Goal: Task Accomplishment & Management: Manage account settings

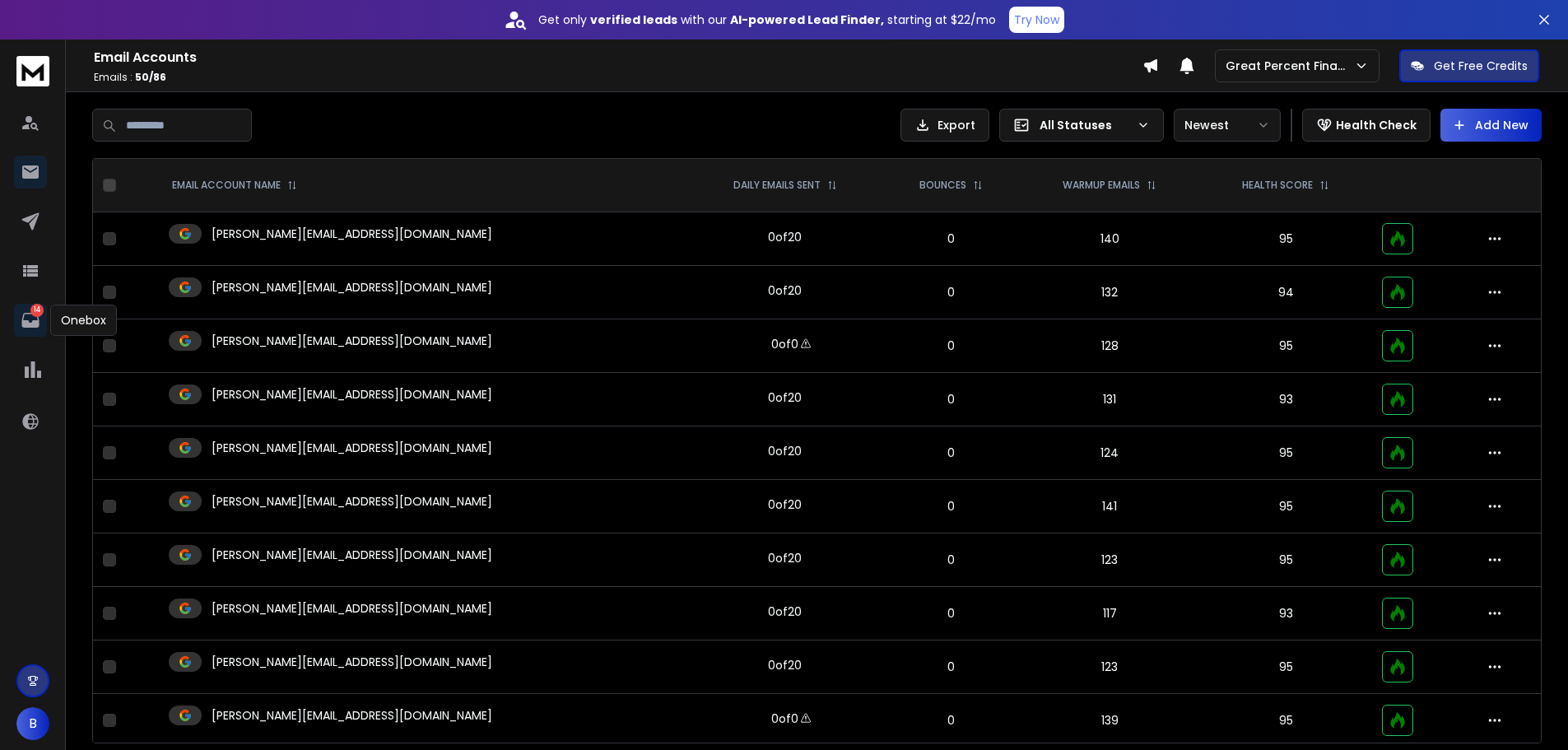
click at [32, 313] on p "14" at bounding box center [37, 310] width 13 height 13
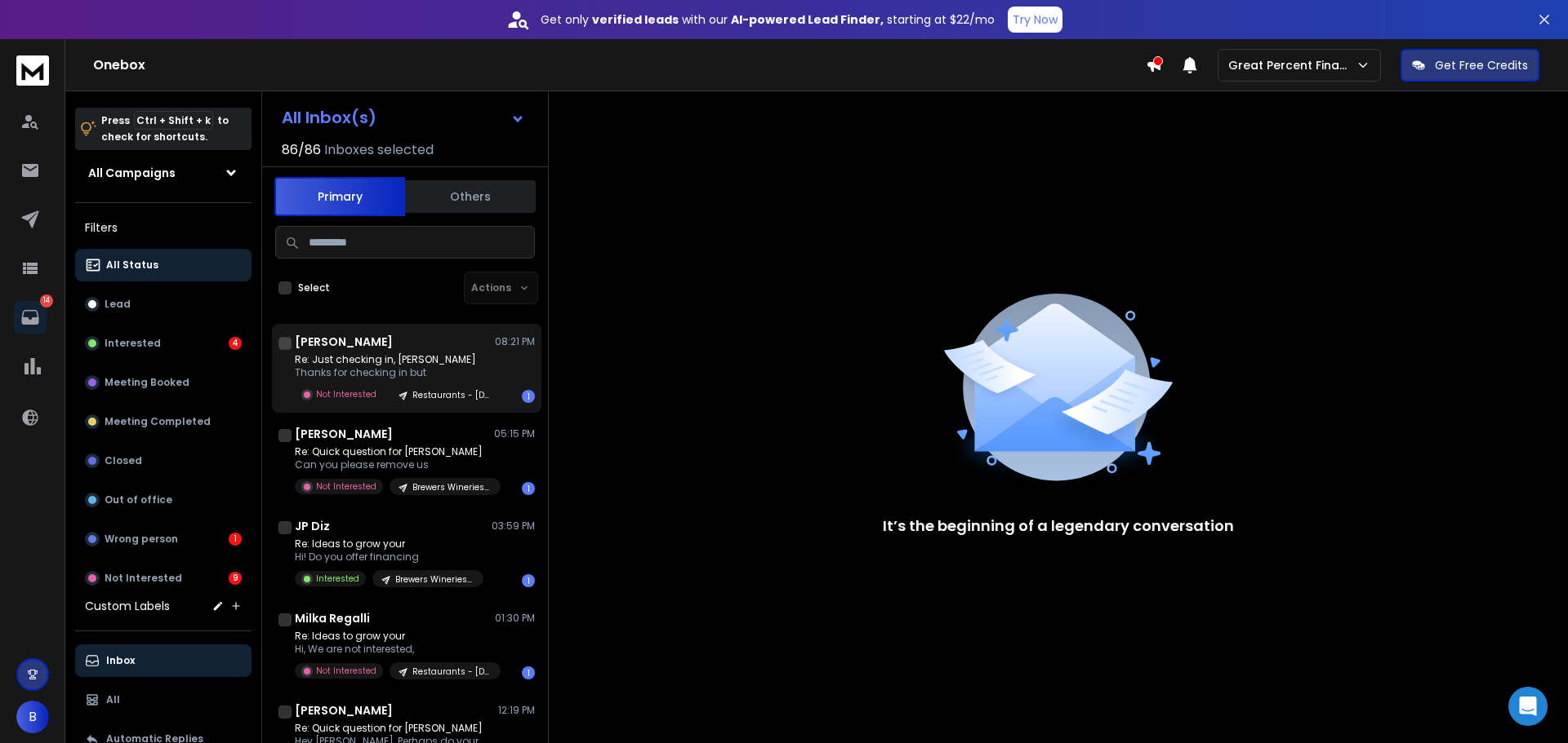
click at [392, 354] on p "Re: Just checking in, [PERSON_NAME]" at bounding box center [393, 359] width 196 height 13
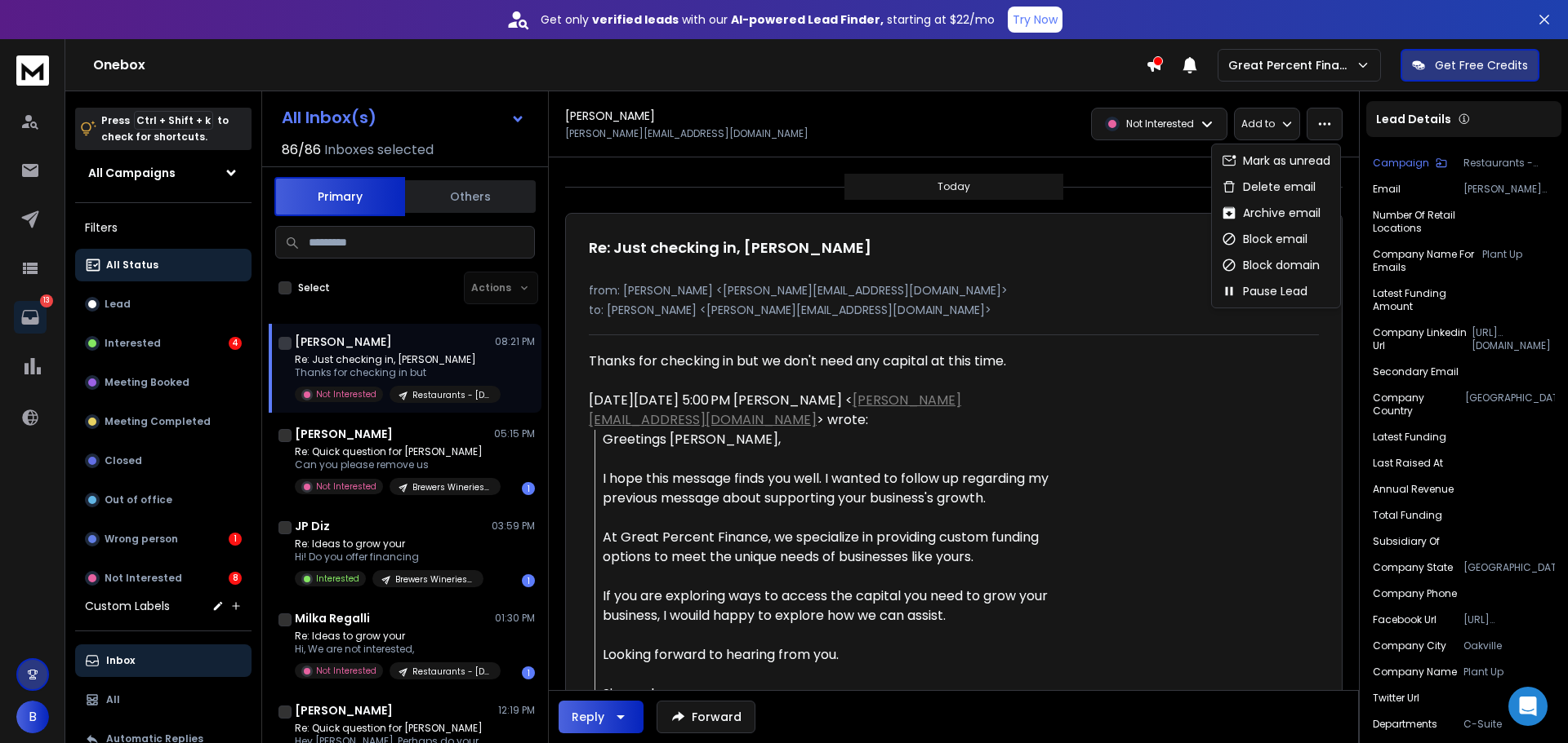
click at [1326, 126] on icon "button" at bounding box center [1324, 124] width 15 height 15
click at [1255, 232] on div "Block email" at bounding box center [1264, 239] width 86 height 17
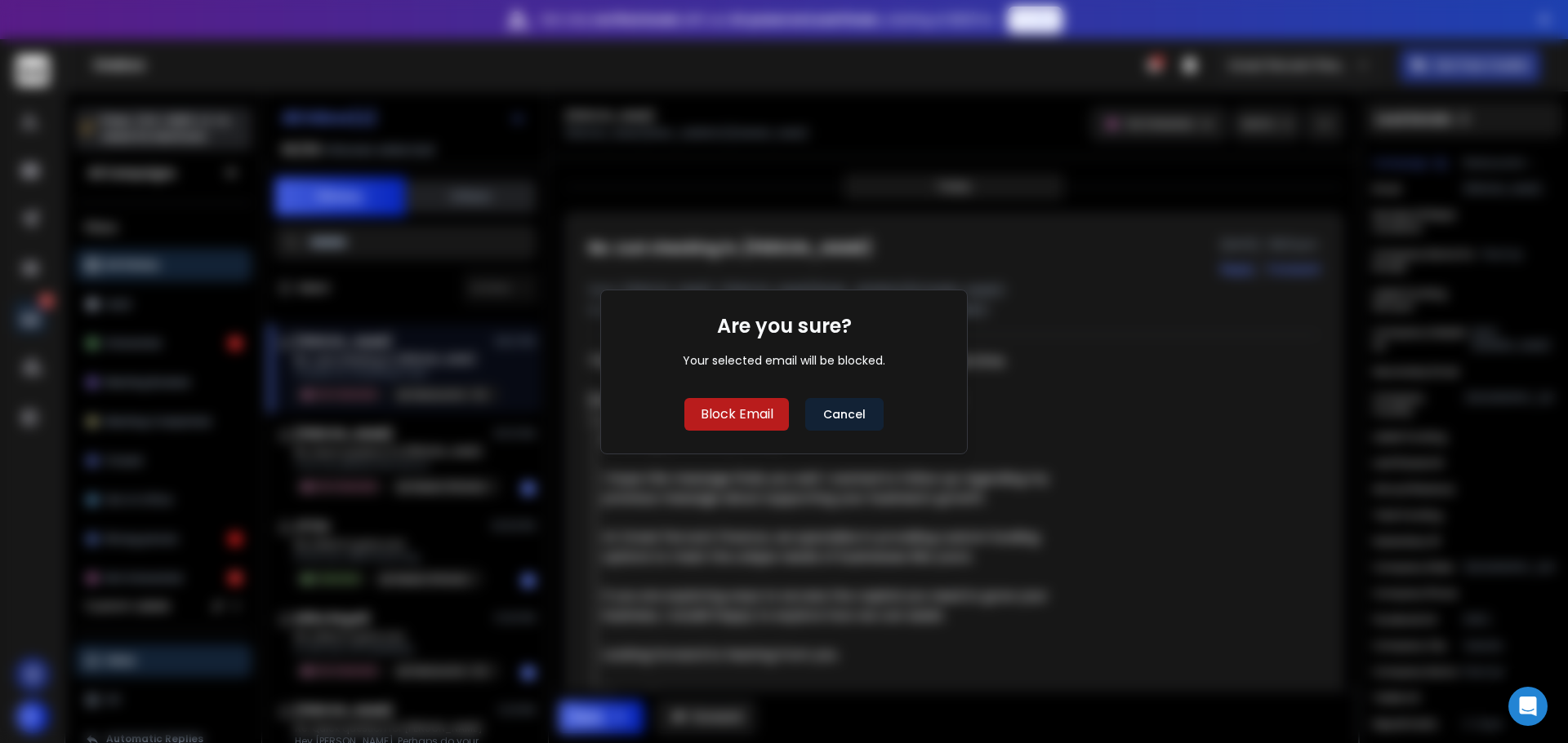
click at [743, 414] on button "Block Email" at bounding box center [736, 414] width 105 height 32
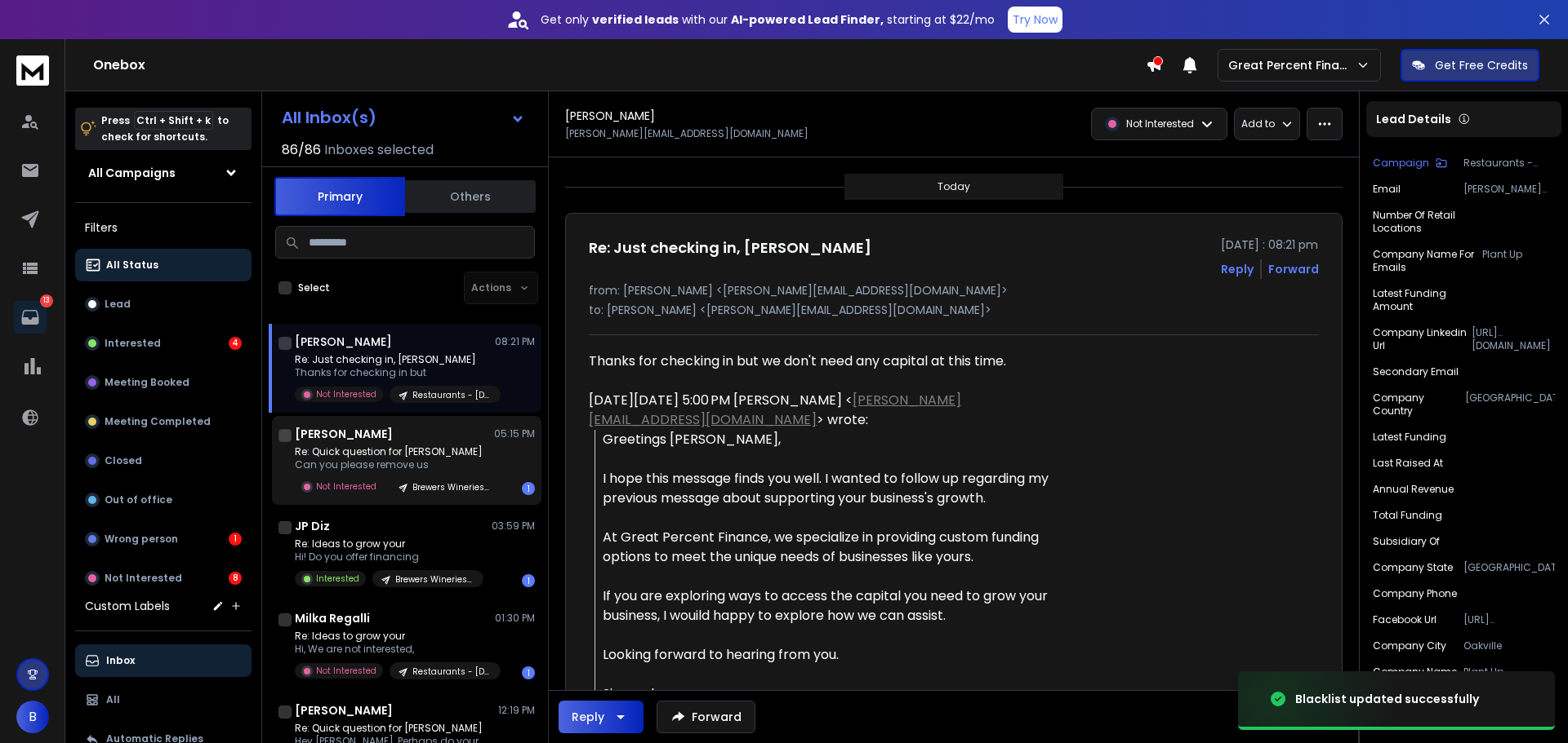
click at [373, 434] on h1 "[PERSON_NAME]" at bounding box center [344, 433] width 98 height 17
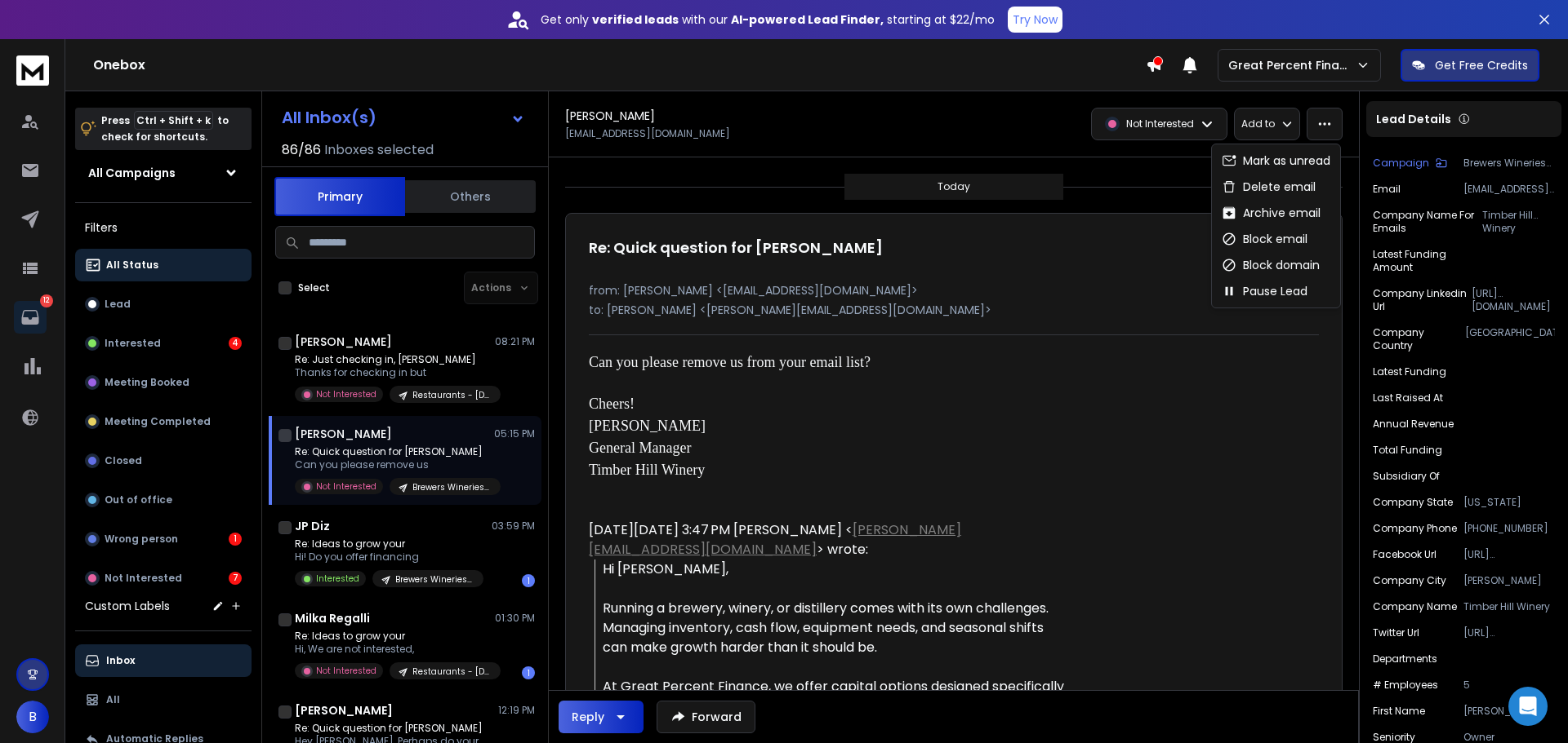
click at [1324, 119] on icon "button" at bounding box center [1324, 124] width 15 height 15
click at [1256, 228] on div "Block email" at bounding box center [1275, 239] width 121 height 26
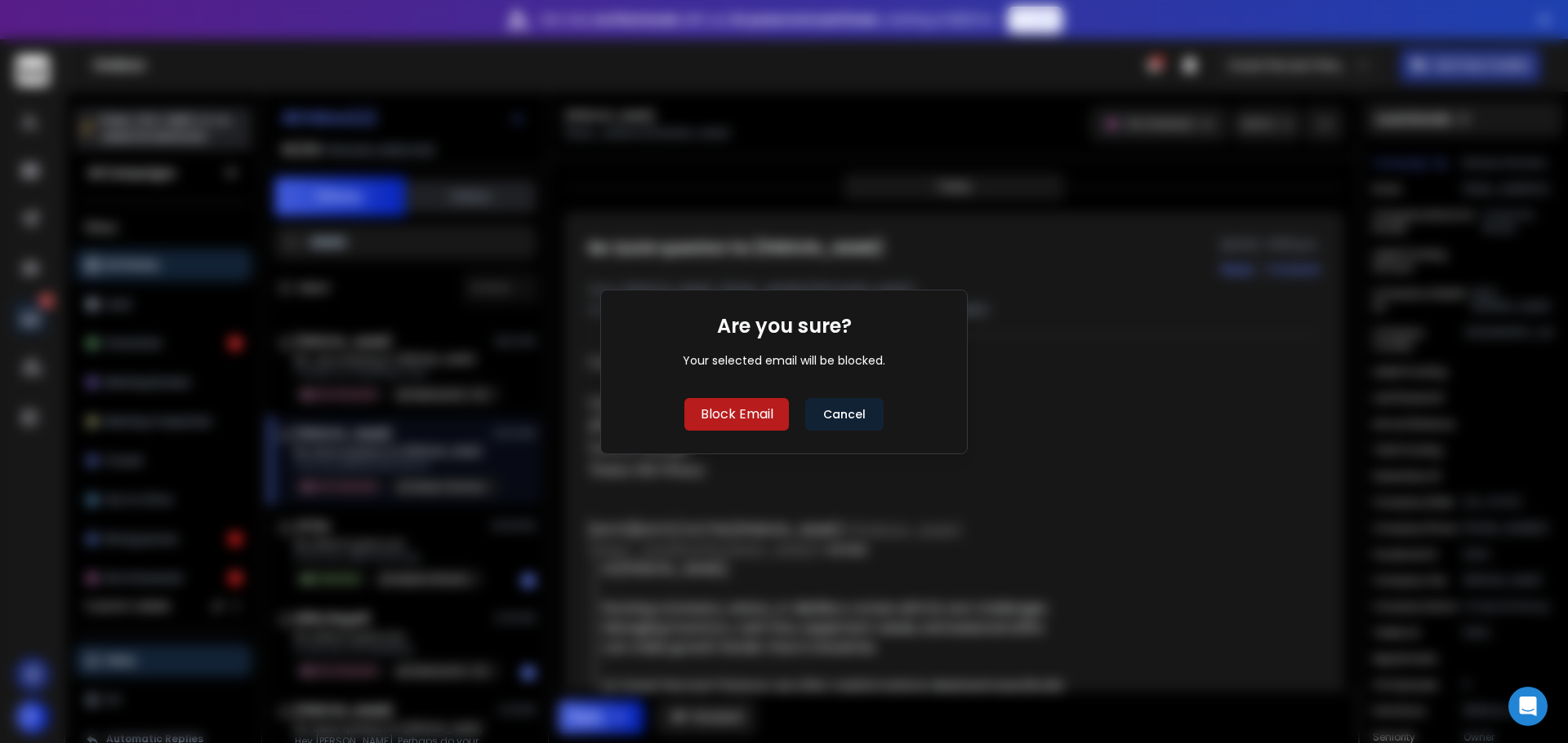
click at [729, 412] on button "Block Email" at bounding box center [736, 414] width 105 height 32
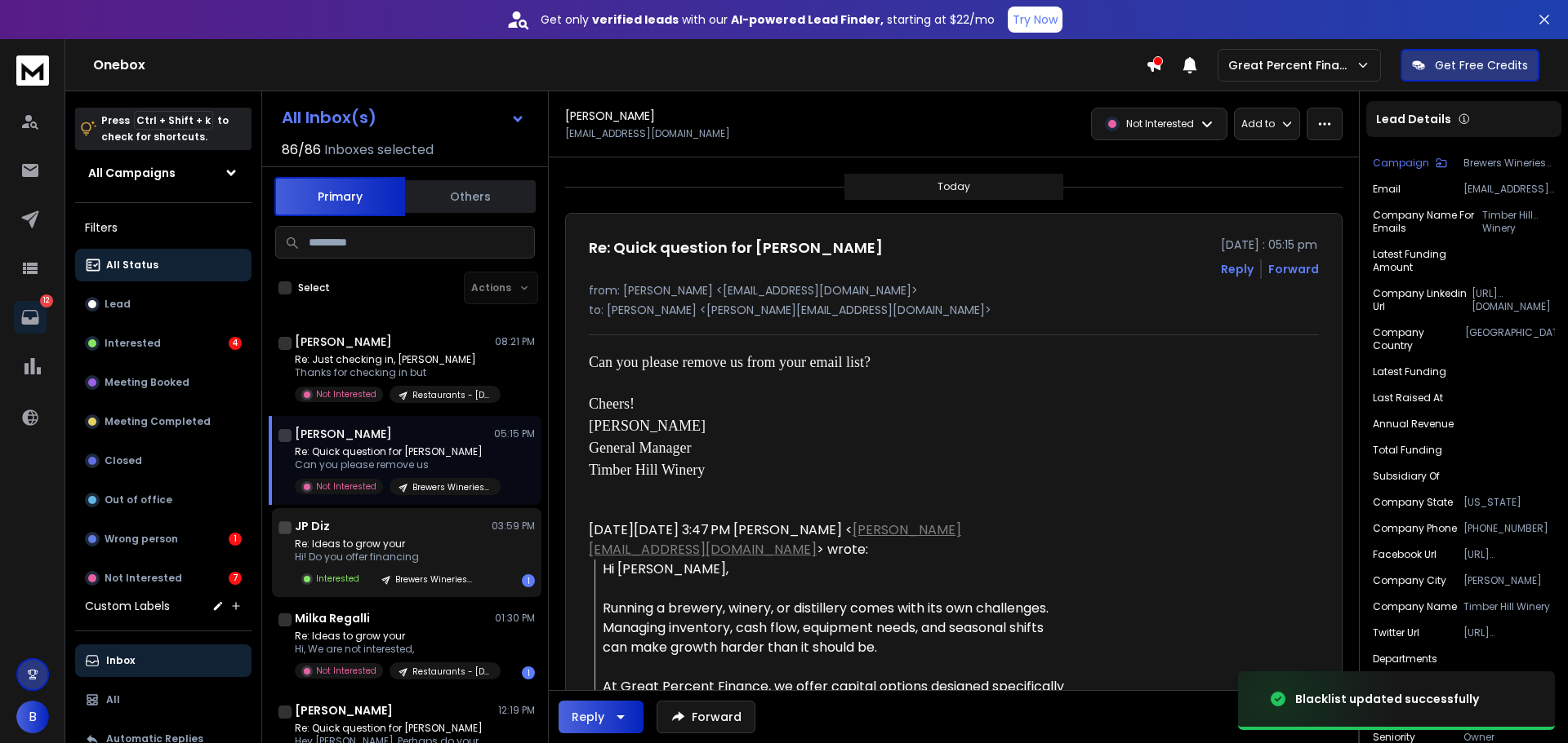
click at [383, 539] on p "Re: Ideas to grow your" at bounding box center [389, 544] width 188 height 13
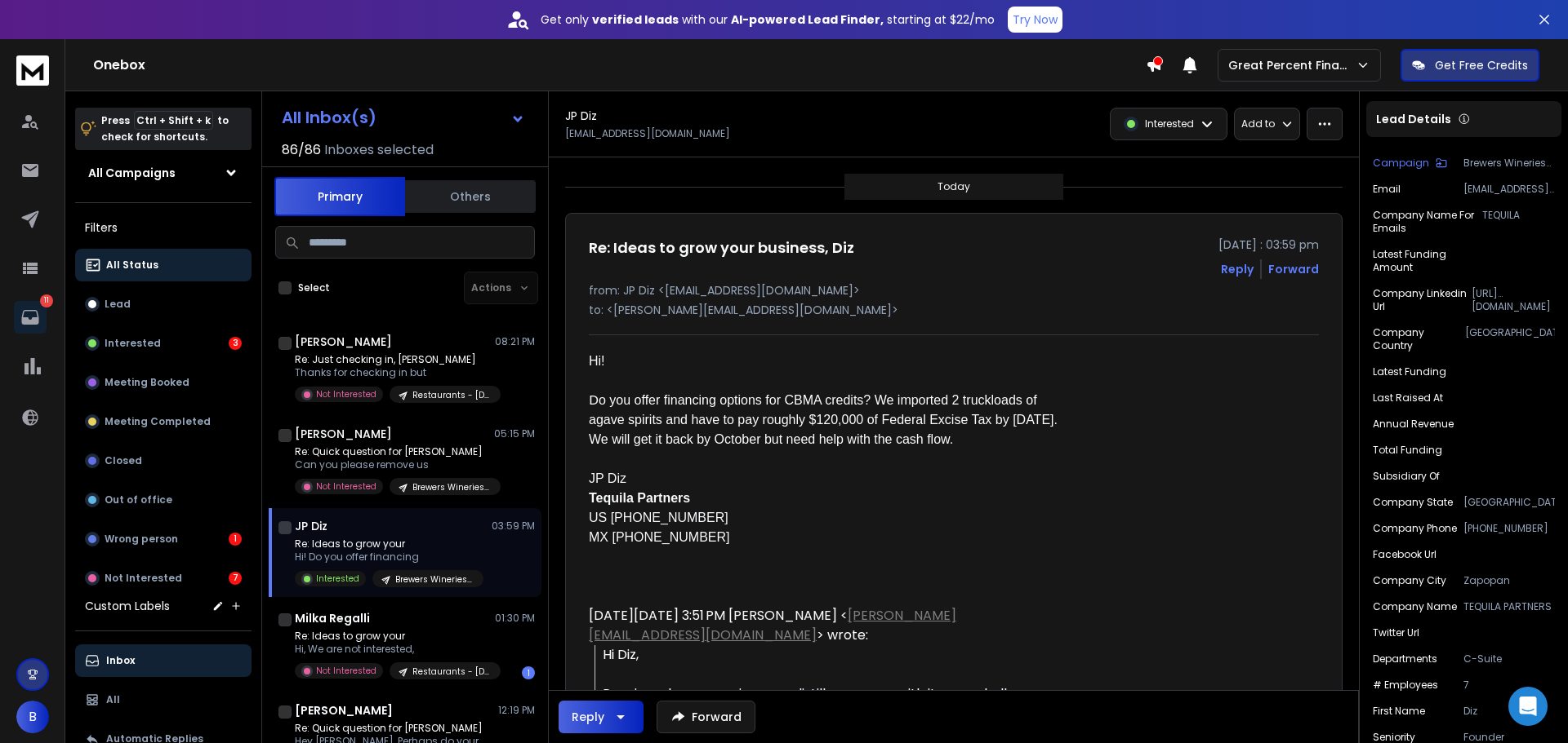
click at [379, 549] on p "Re: Ideas to grow your" at bounding box center [389, 544] width 188 height 13
click at [1322, 123] on icon "button" at bounding box center [1324, 124] width 15 height 15
click at [1293, 165] on div "Mark as unread" at bounding box center [1276, 160] width 108 height 17
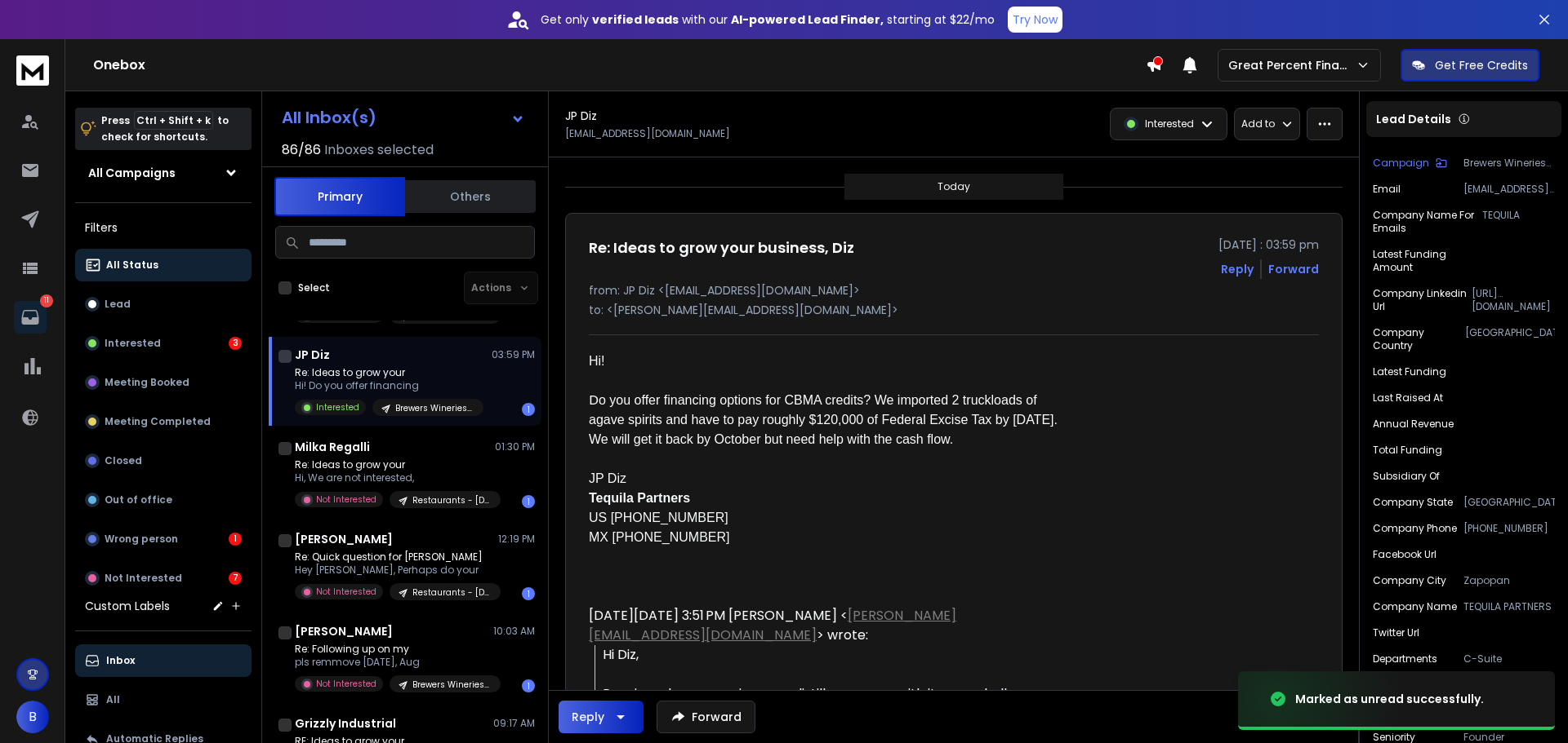
scroll to position [245, 0]
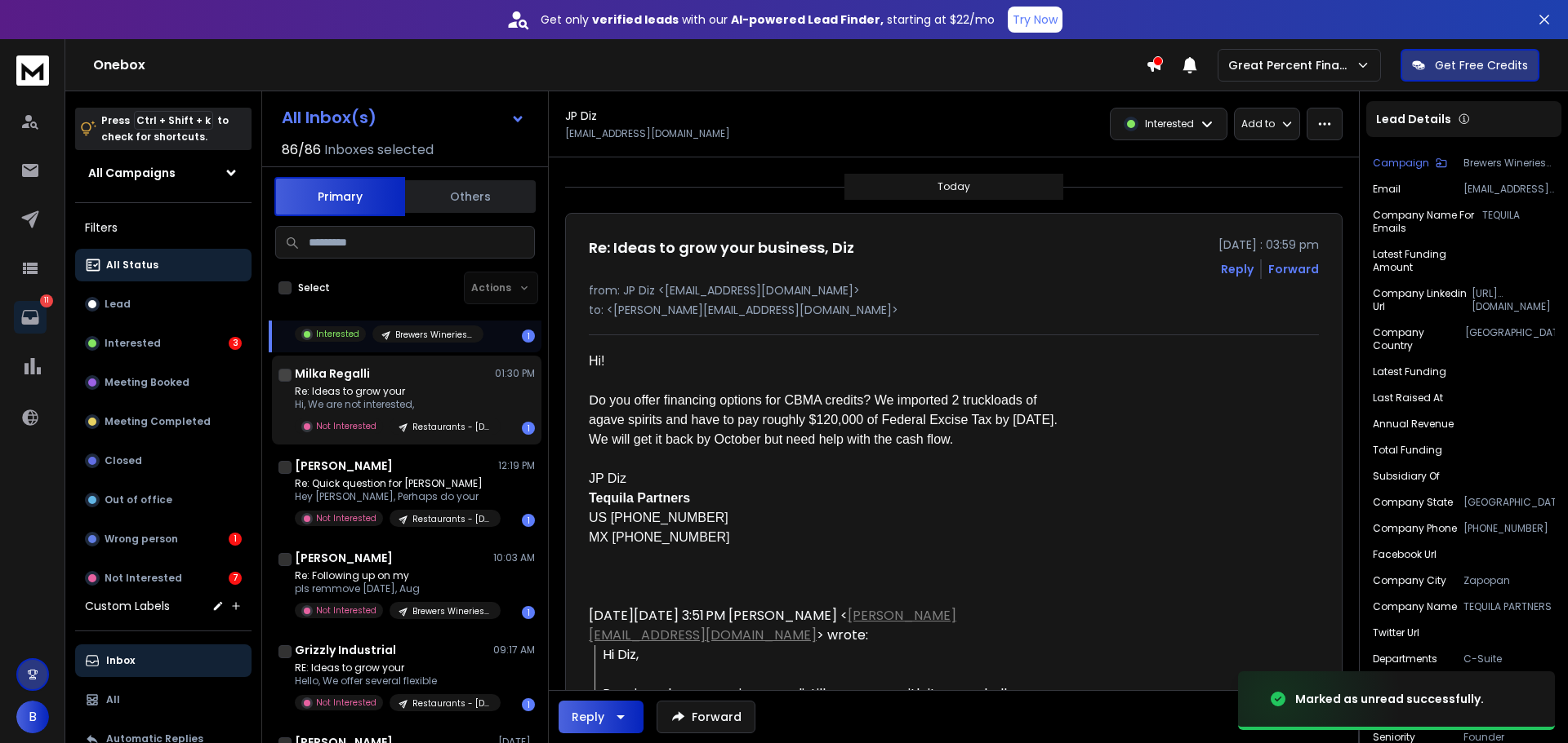
click at [394, 398] on p "Re: Ideas to grow your" at bounding box center [393, 392] width 196 height 13
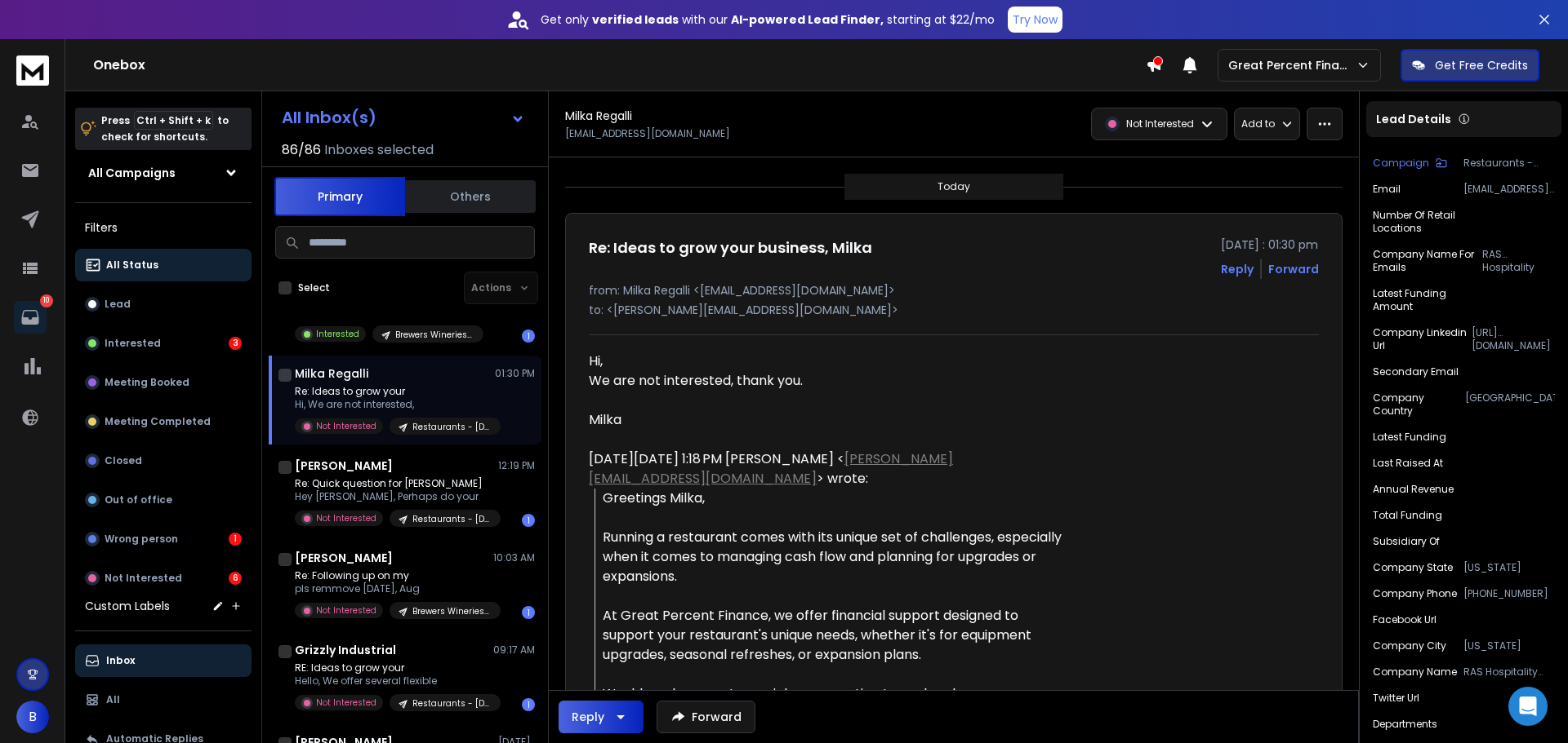
click at [1320, 124] on icon "button" at bounding box center [1325, 123] width 12 height 3
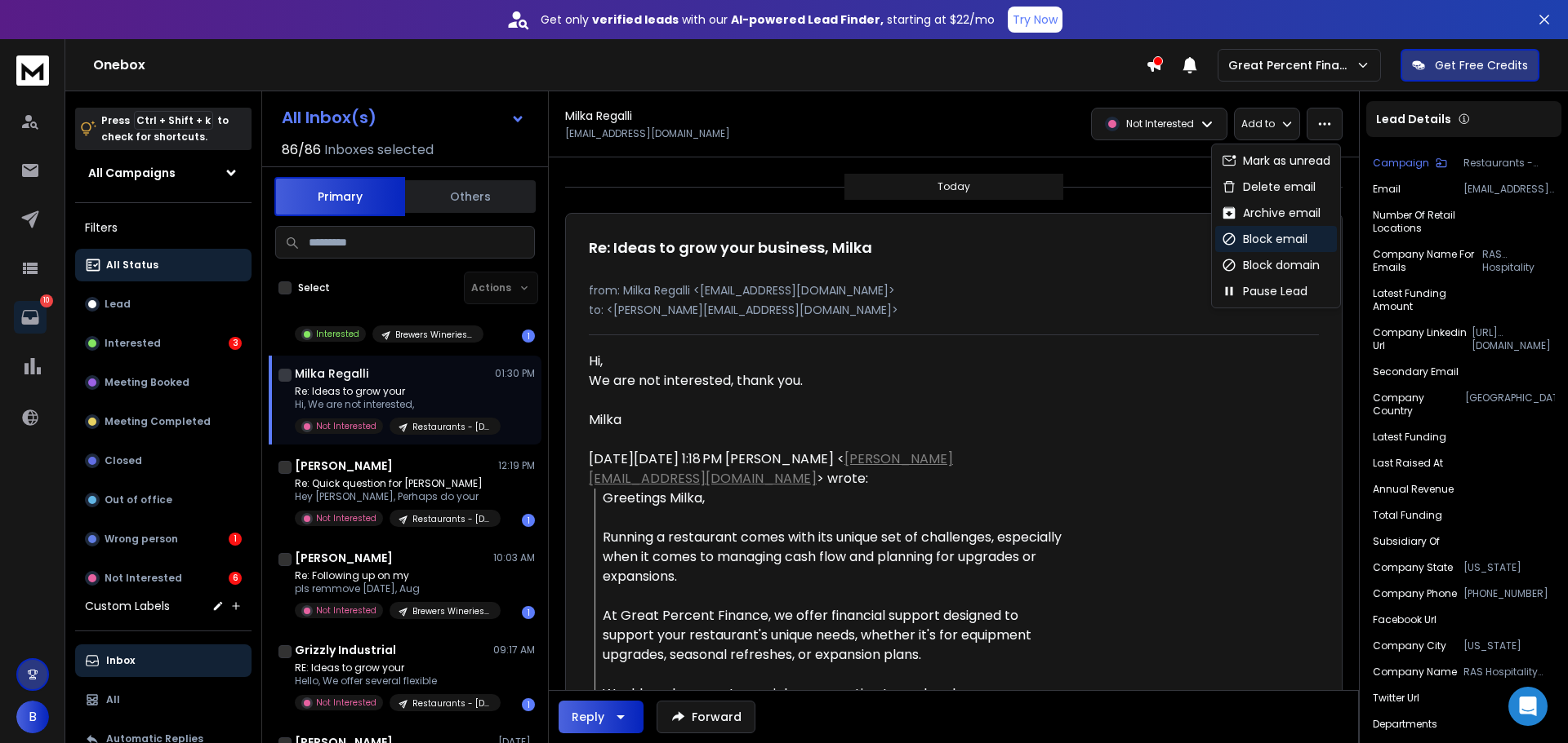
click at [1250, 235] on div "Block email" at bounding box center [1264, 239] width 86 height 17
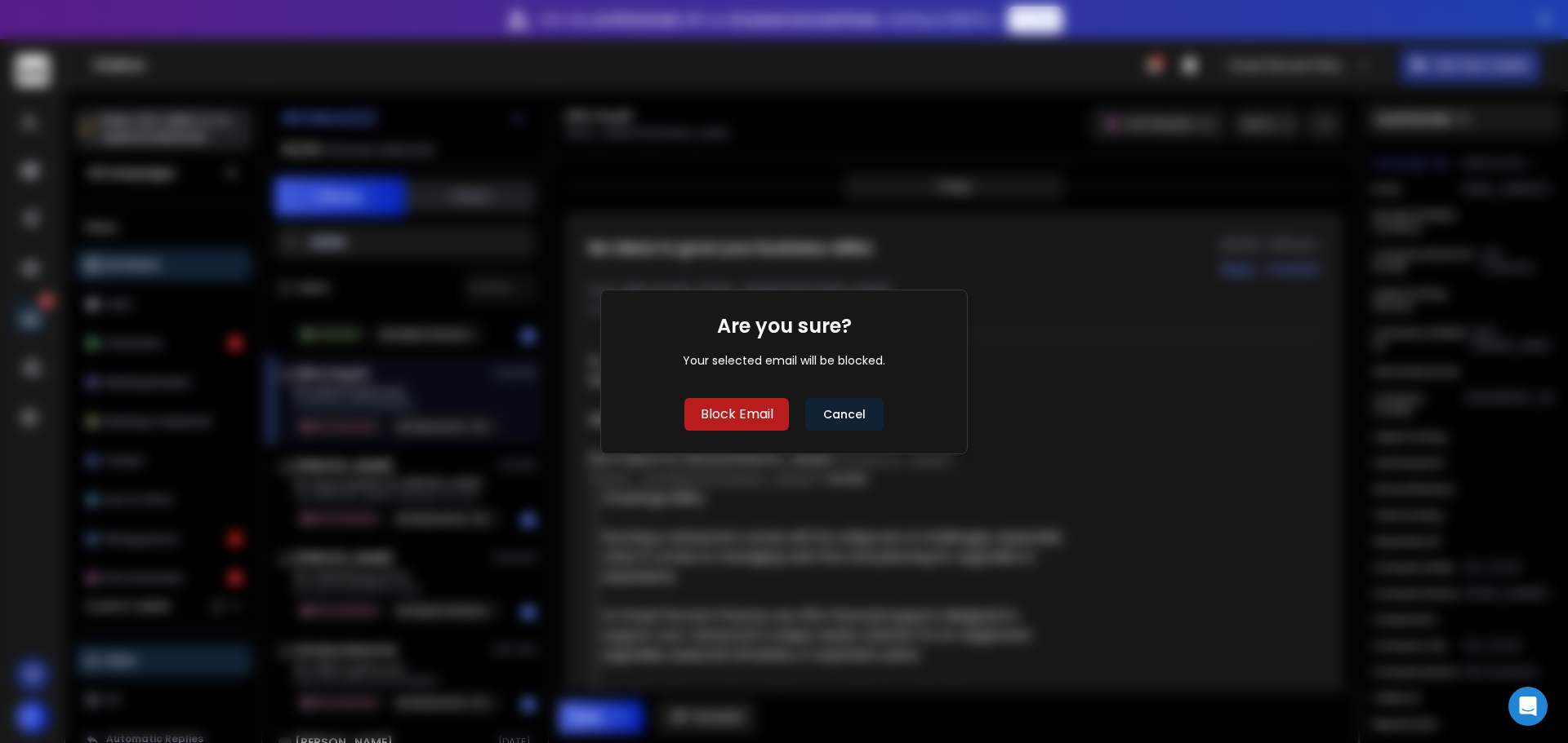
click at [730, 412] on button "Block Email" at bounding box center [736, 414] width 105 height 32
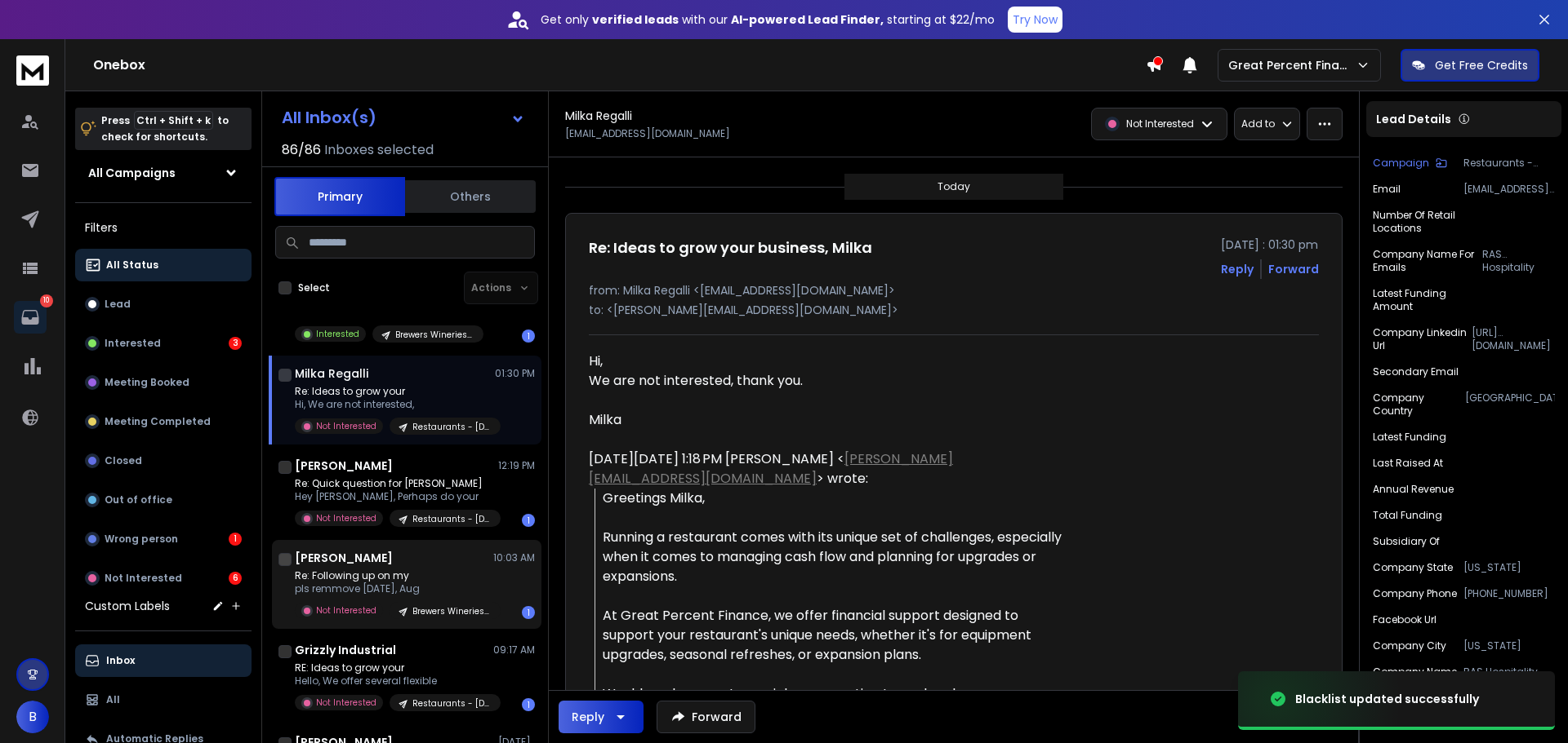
click at [419, 566] on div "[PERSON_NAME] 10:03 AM Re: Following up on my pls remmove [DATE], Aug Not Inter…" at bounding box center [414, 585] width 240 height 70
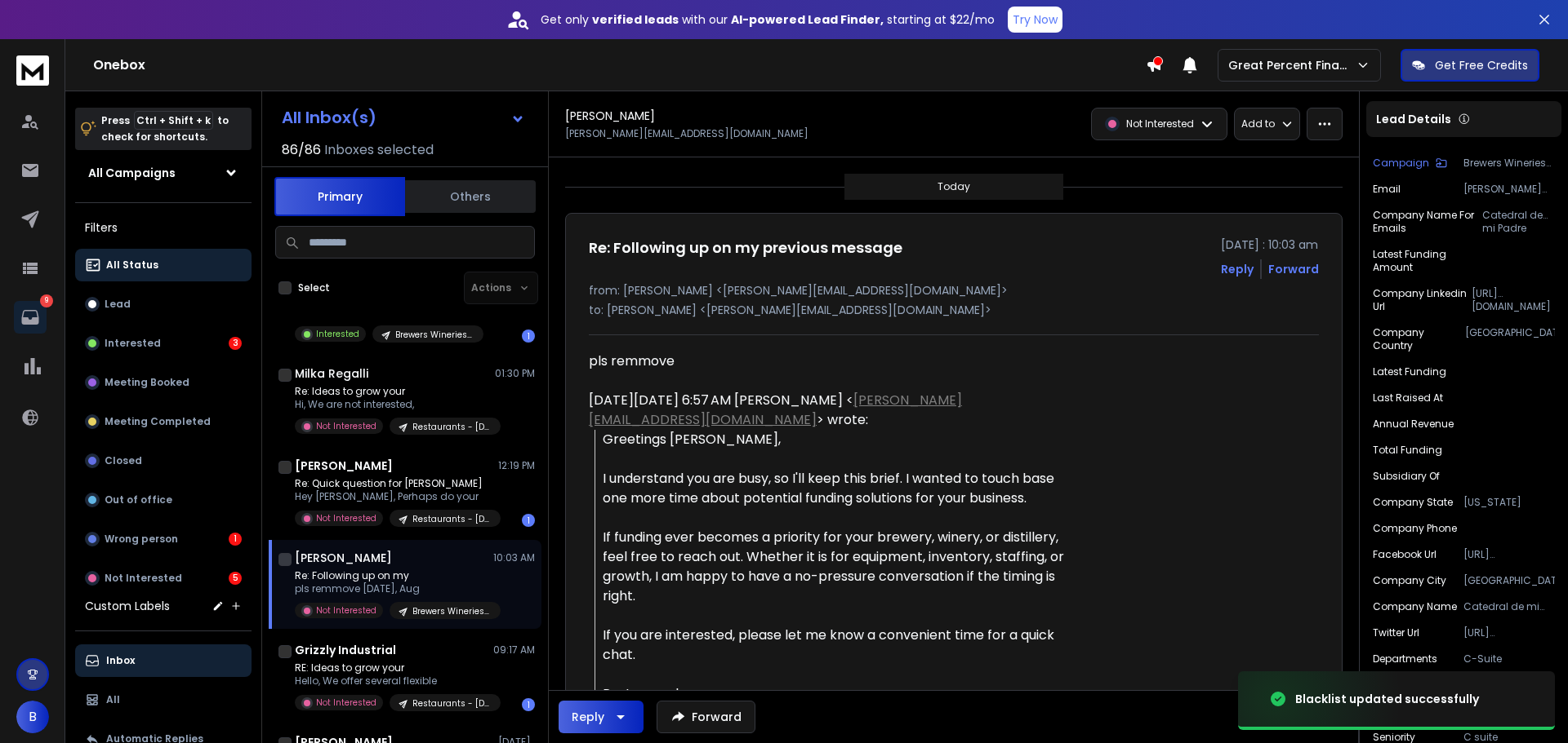
click at [1325, 121] on icon "button" at bounding box center [1324, 124] width 15 height 15
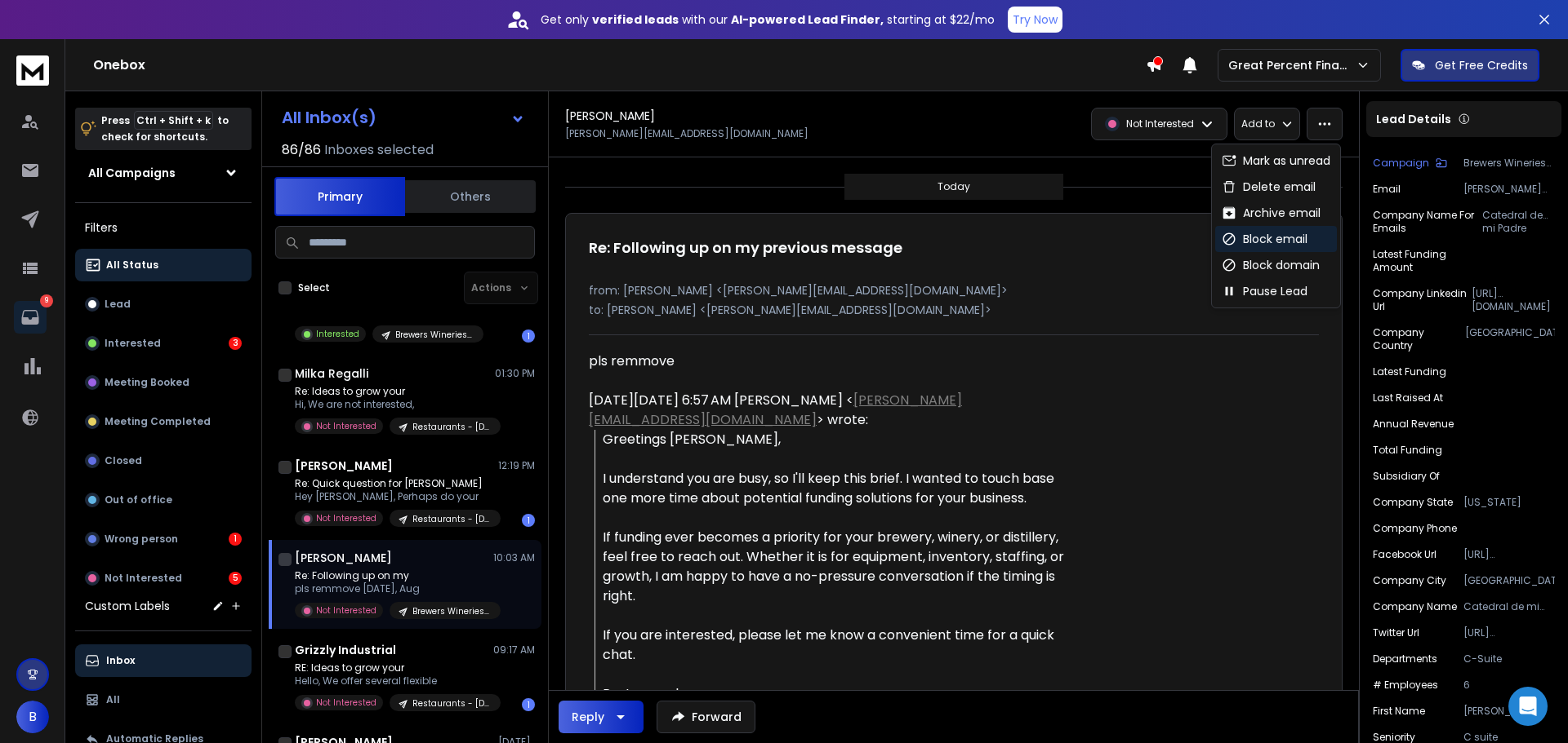
click at [1256, 232] on div "Block email" at bounding box center [1264, 239] width 86 height 17
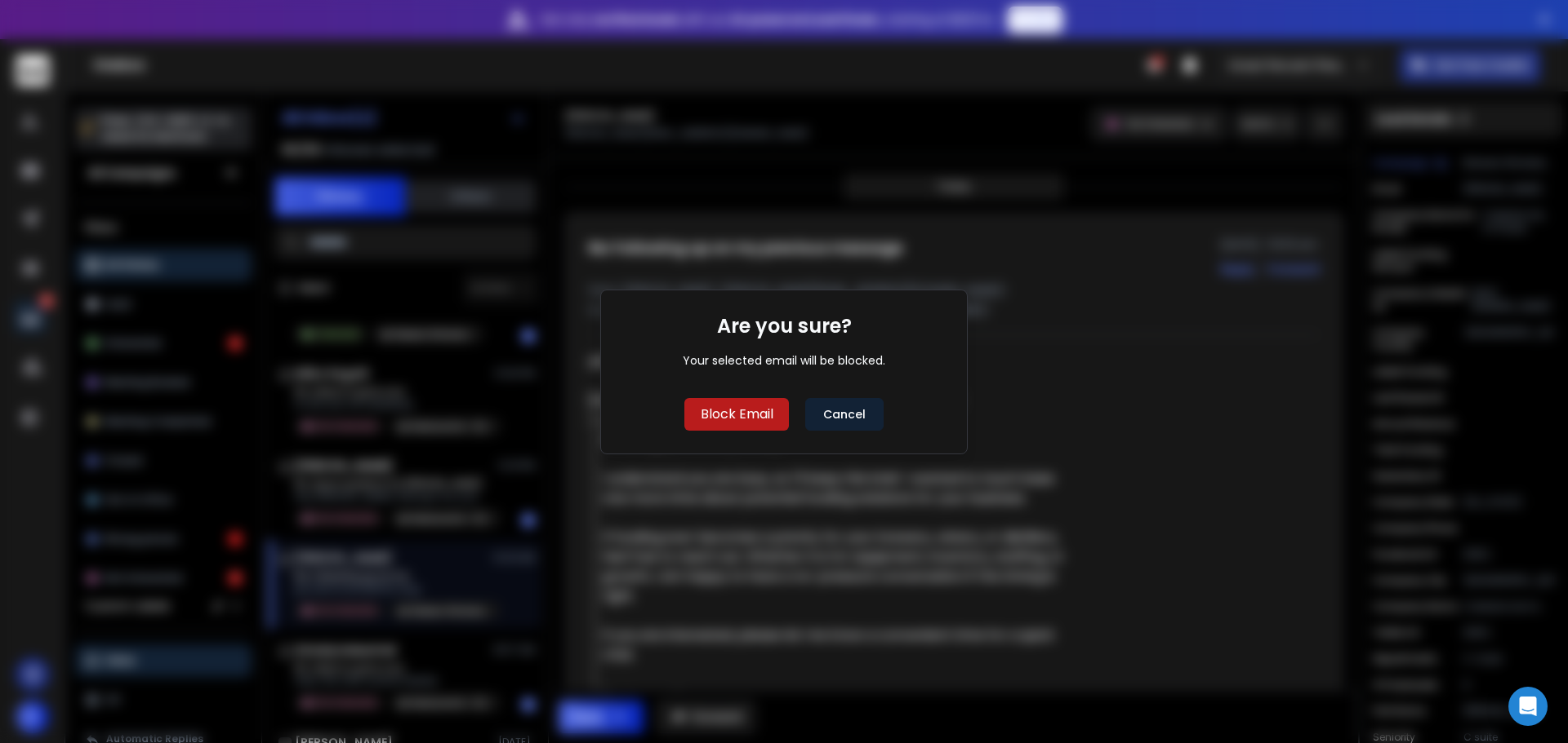
click at [756, 414] on button "Block Email" at bounding box center [736, 414] width 105 height 32
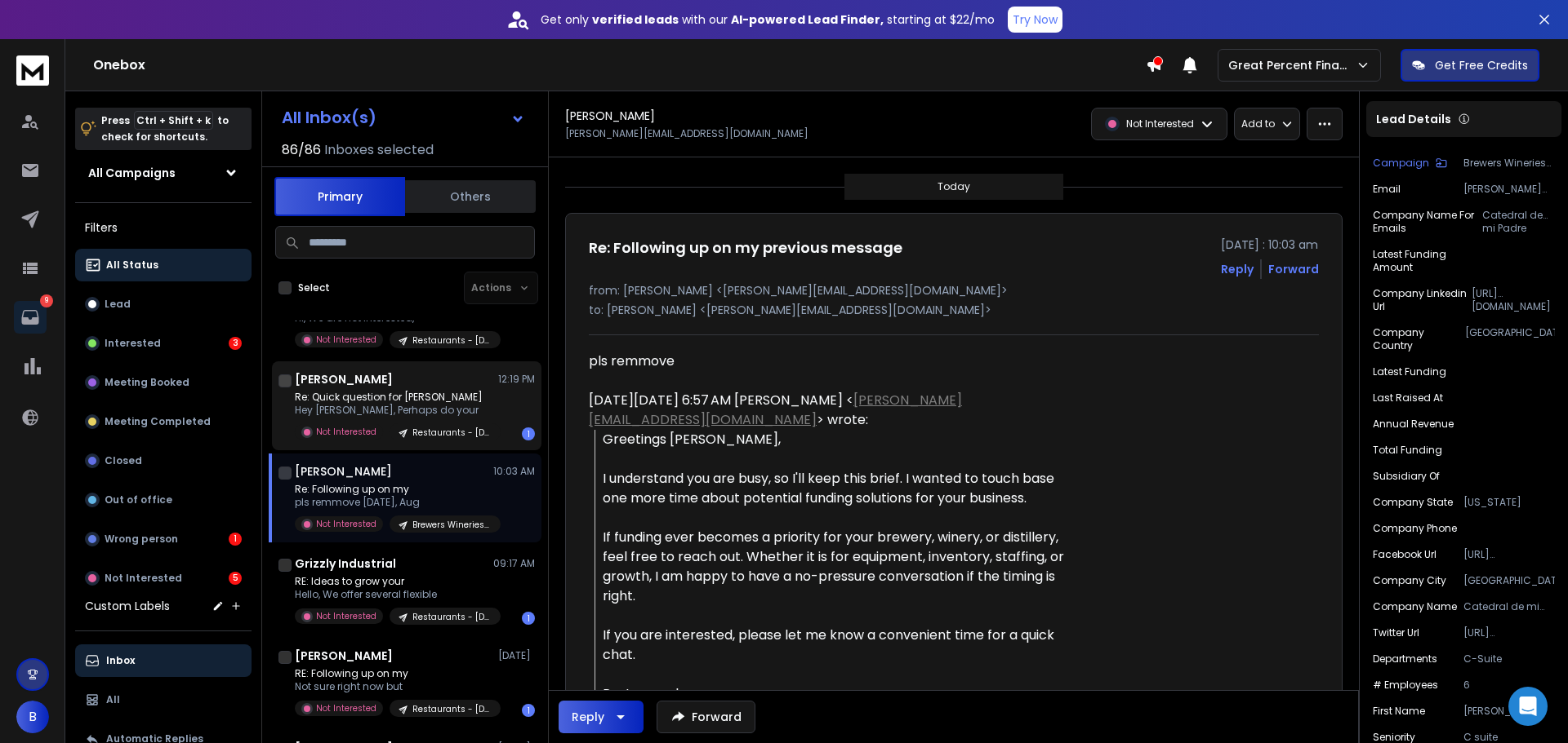
scroll to position [326, 0]
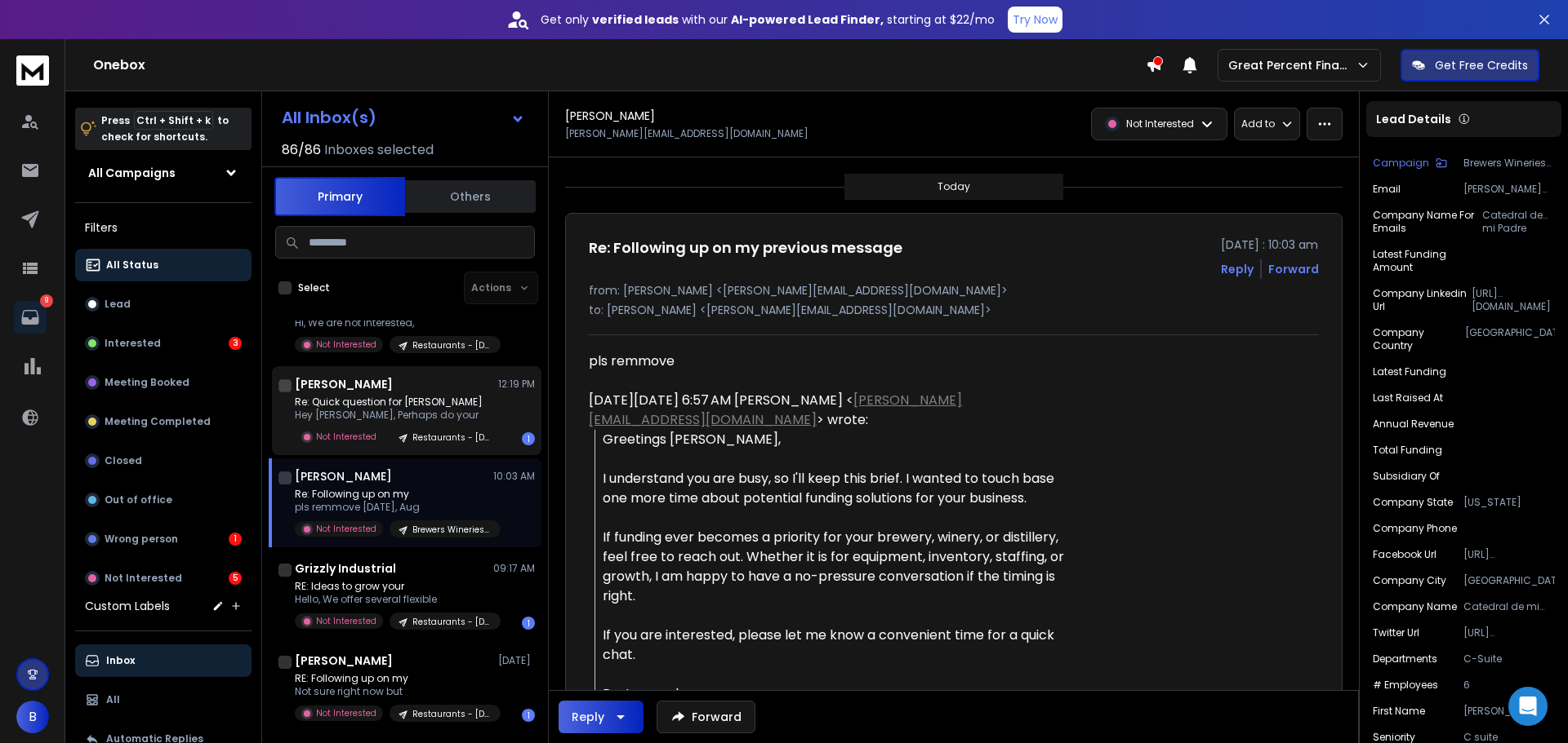
click at [406, 398] on p "Re: Quick question for [PERSON_NAME]" at bounding box center [393, 402] width 196 height 13
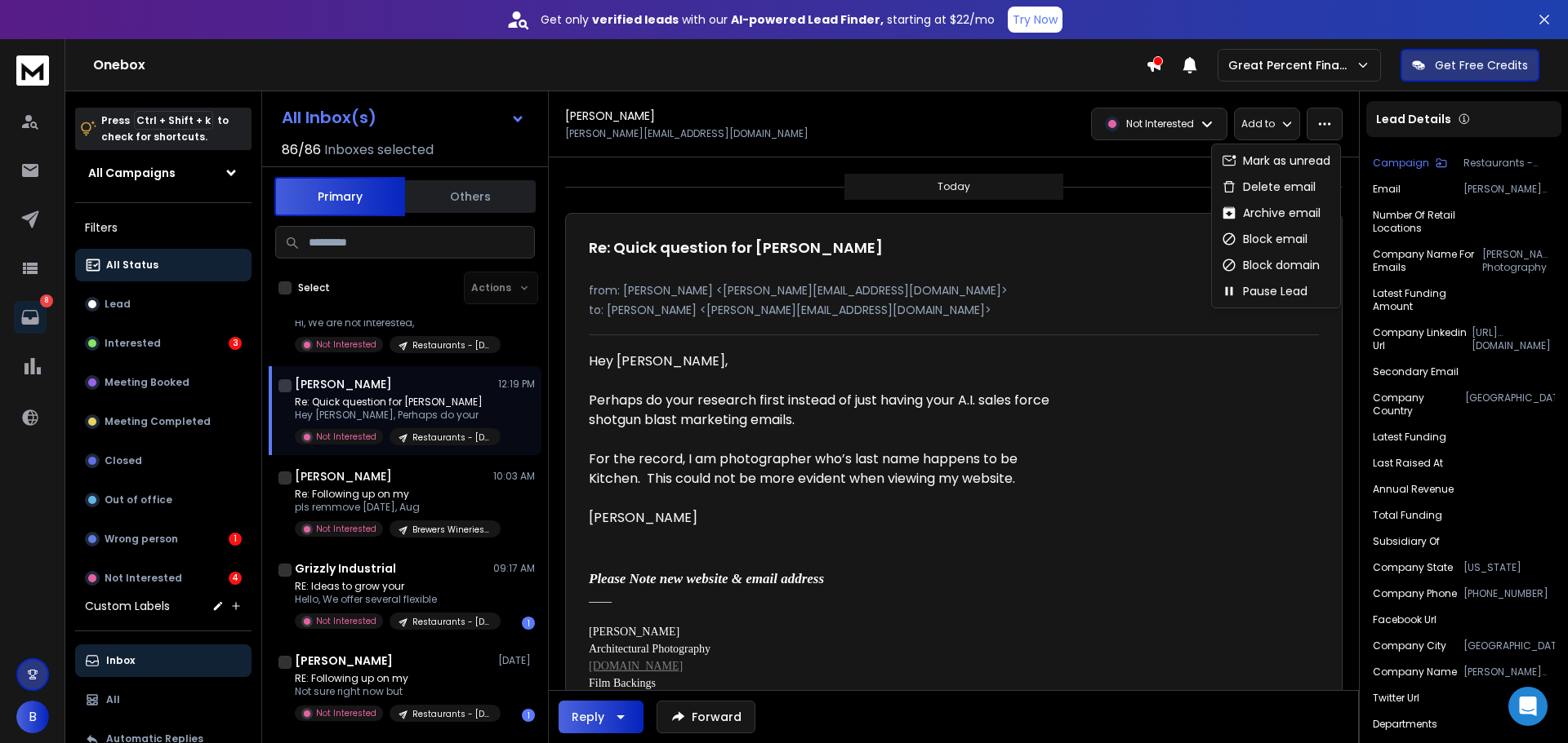
click at [1329, 121] on icon "button" at bounding box center [1324, 124] width 15 height 15
click at [1266, 231] on div "Block email" at bounding box center [1264, 239] width 86 height 17
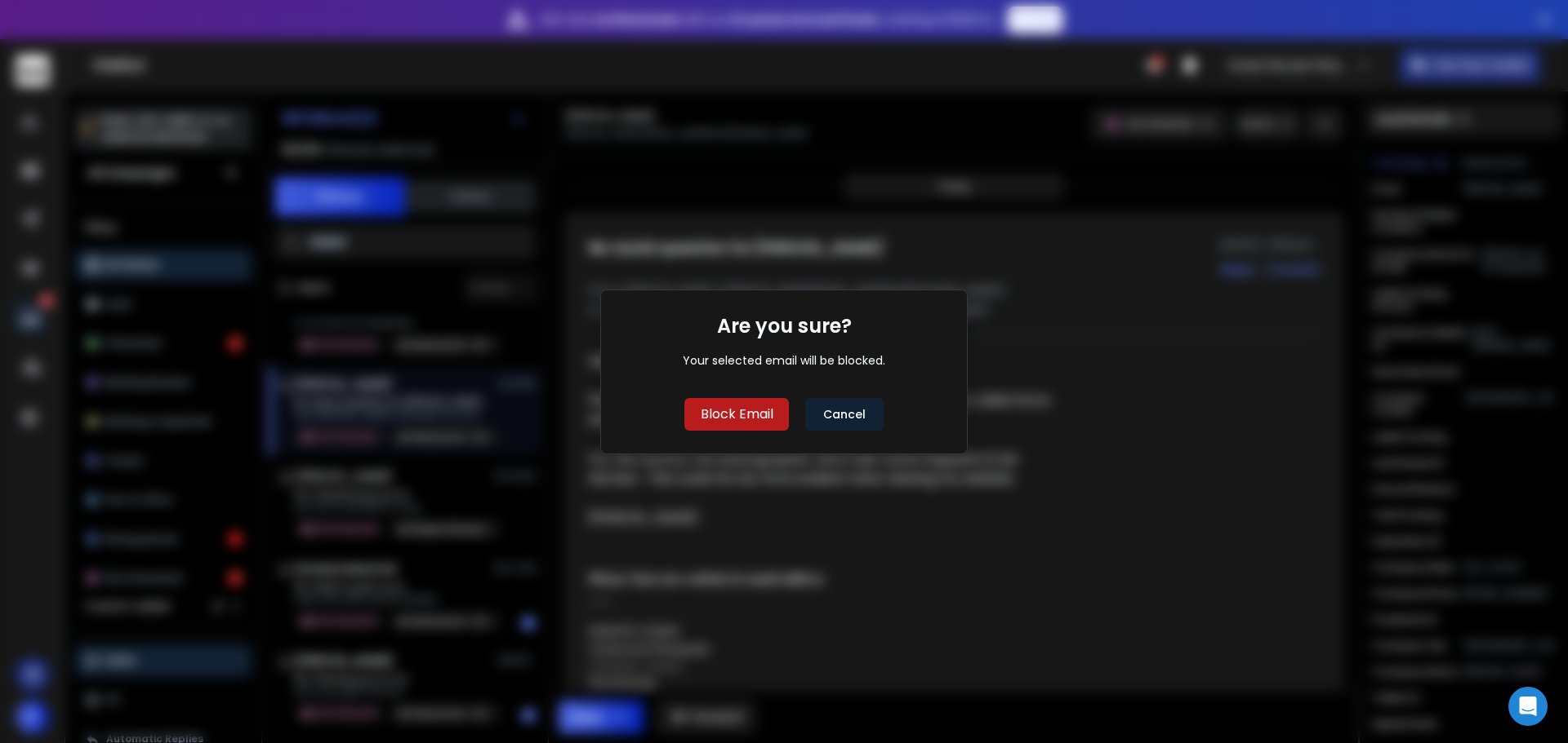
click at [742, 417] on button "Block Email" at bounding box center [736, 414] width 105 height 32
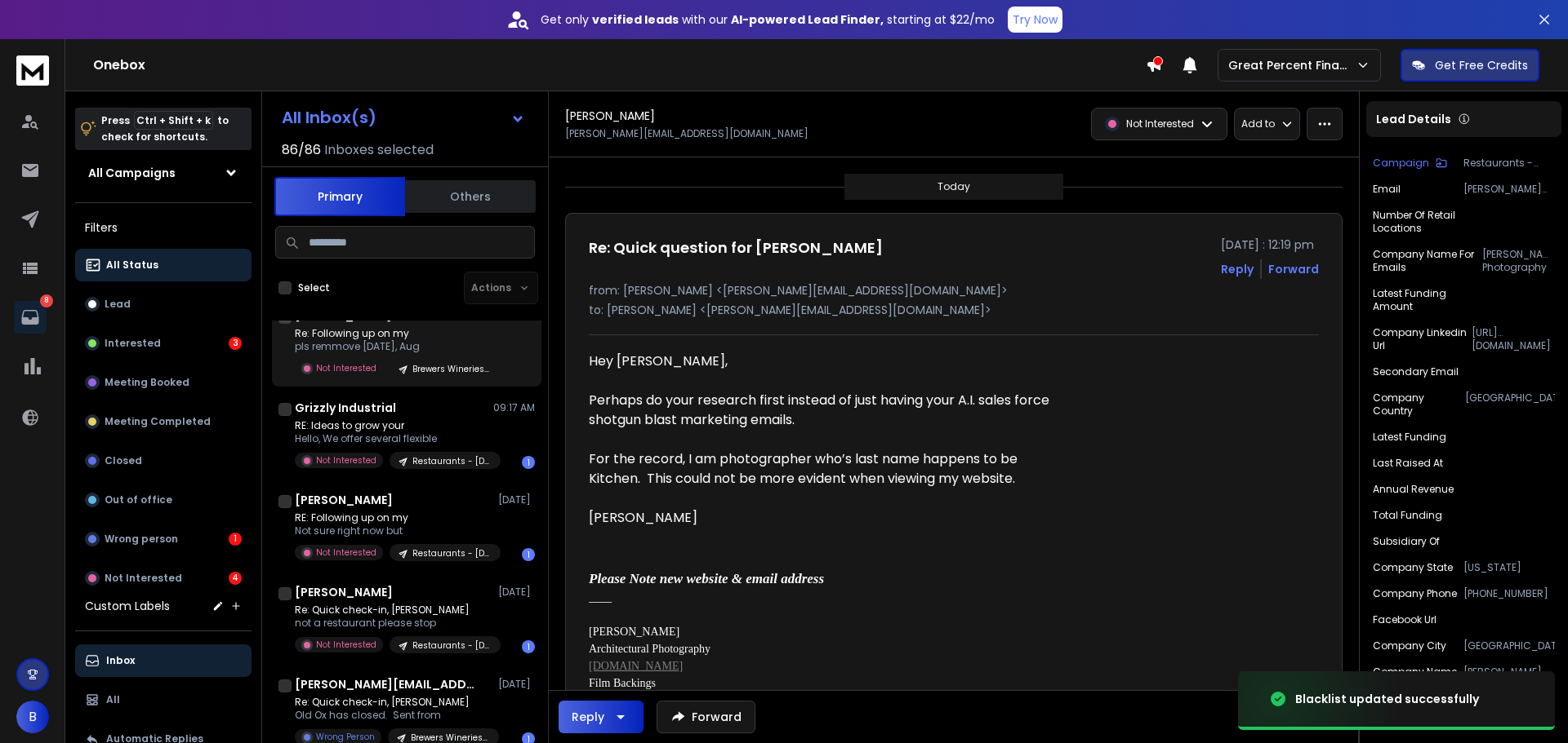
scroll to position [489, 0]
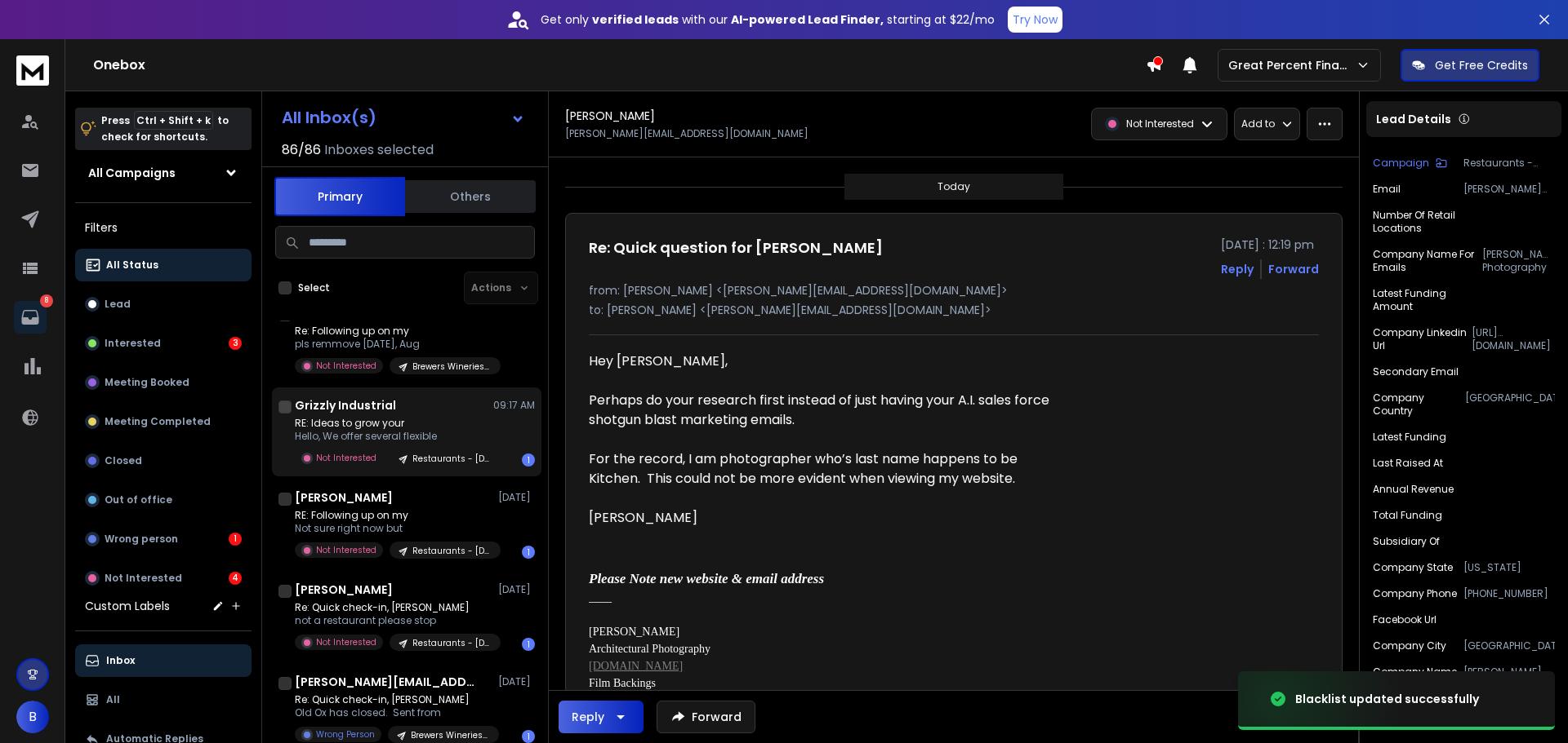
click at [392, 427] on p "RE: Ideas to grow your" at bounding box center [393, 423] width 196 height 13
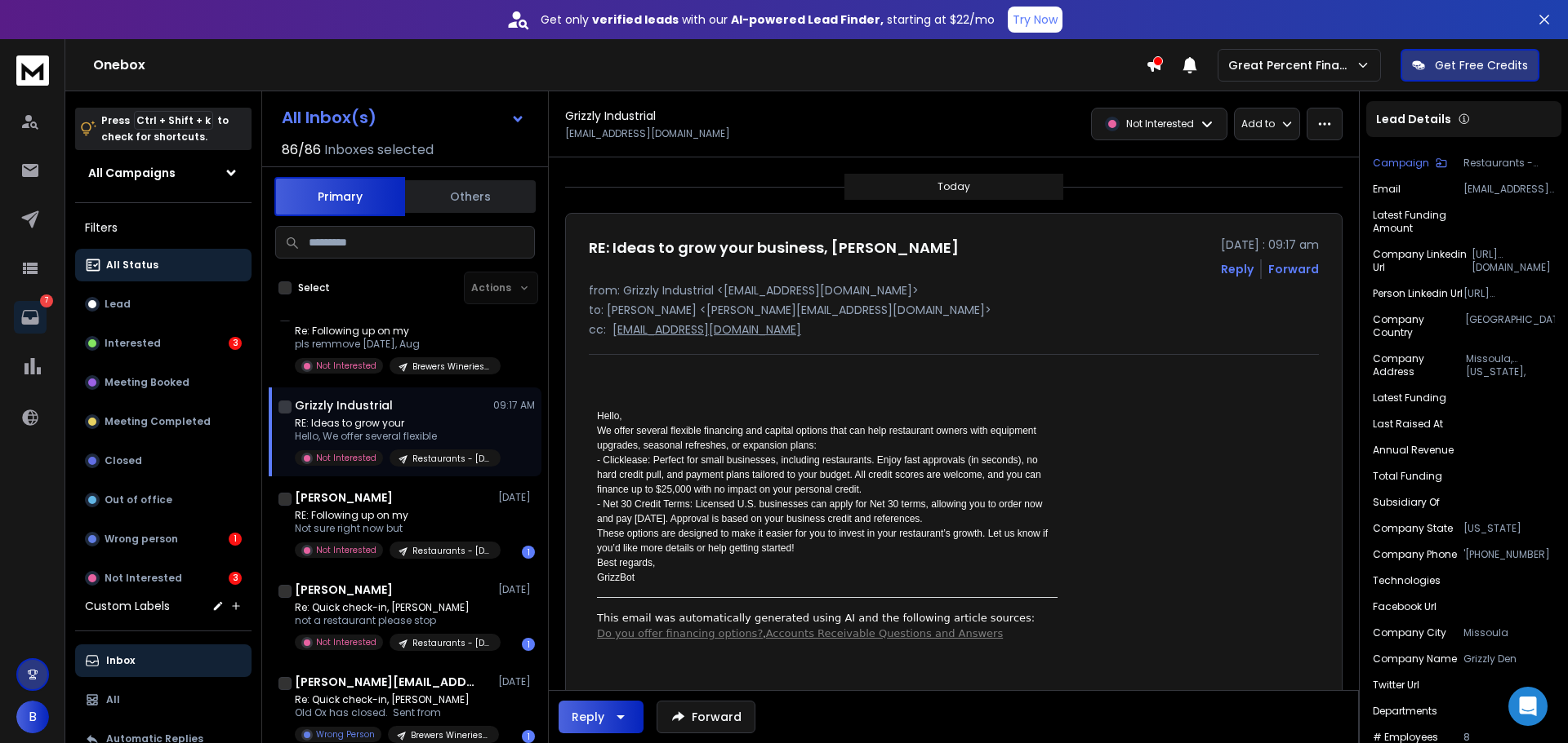
click at [1322, 120] on icon "button" at bounding box center [1324, 124] width 15 height 15
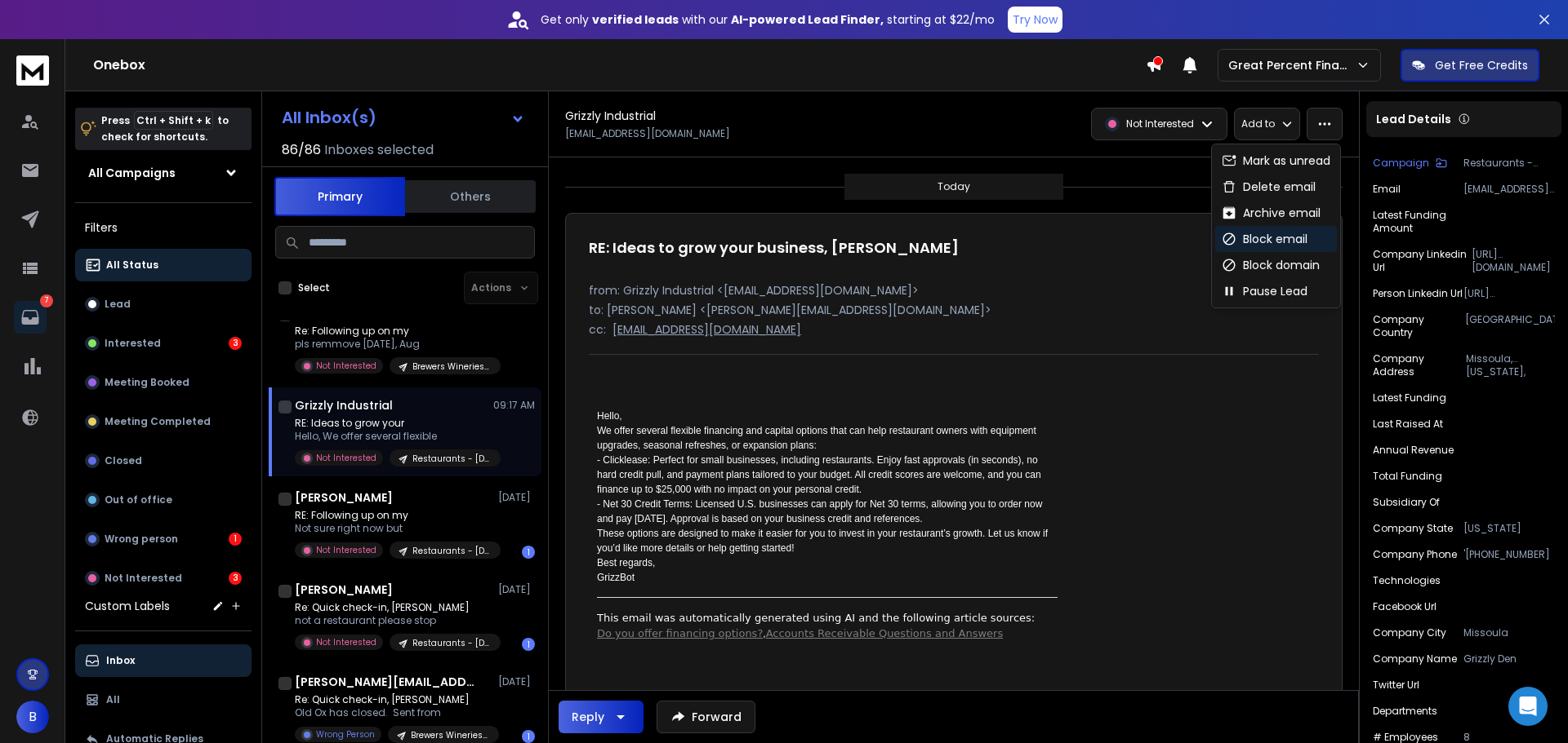
click at [1243, 240] on div "Block email" at bounding box center [1264, 239] width 86 height 17
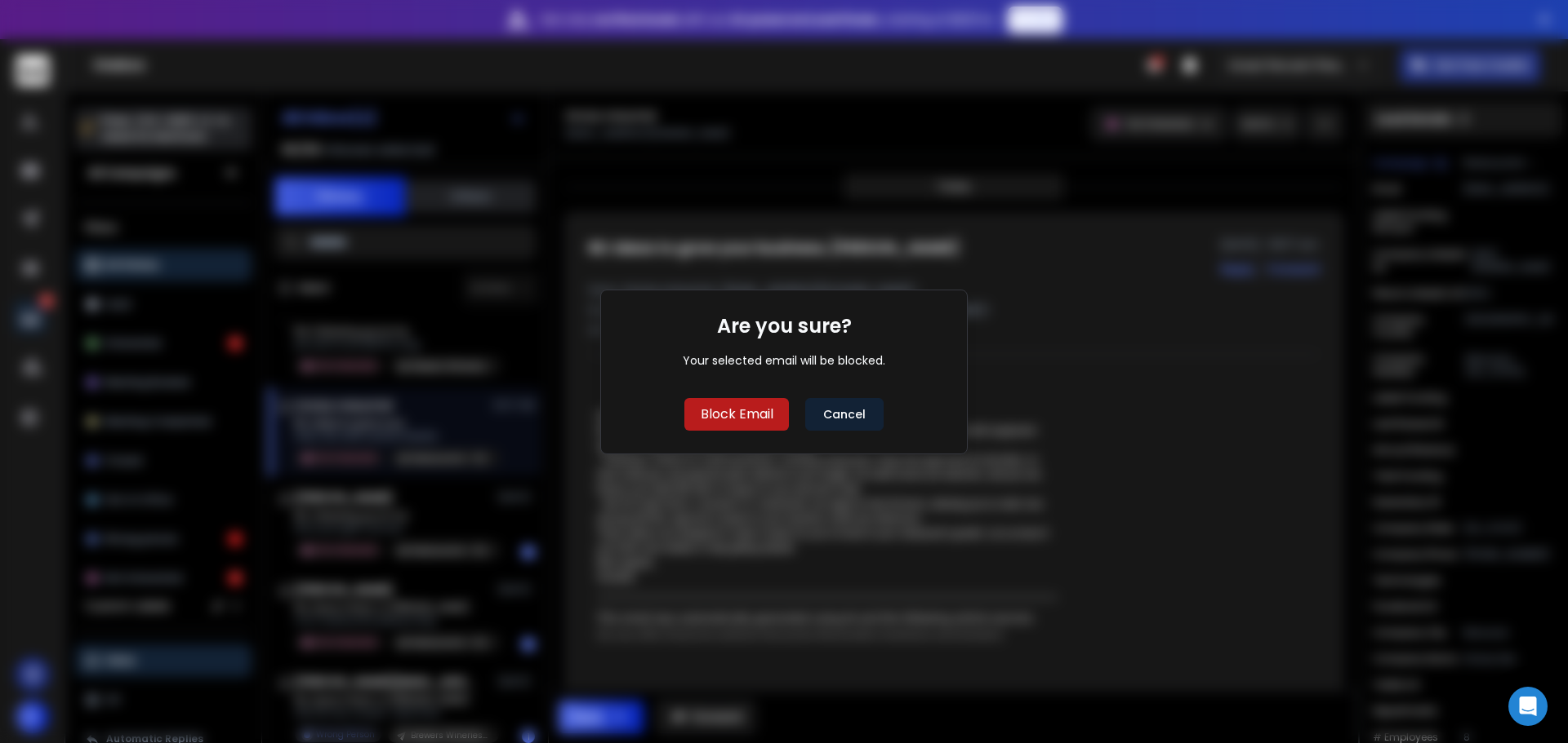
click at [721, 417] on button "Block Email" at bounding box center [736, 414] width 105 height 32
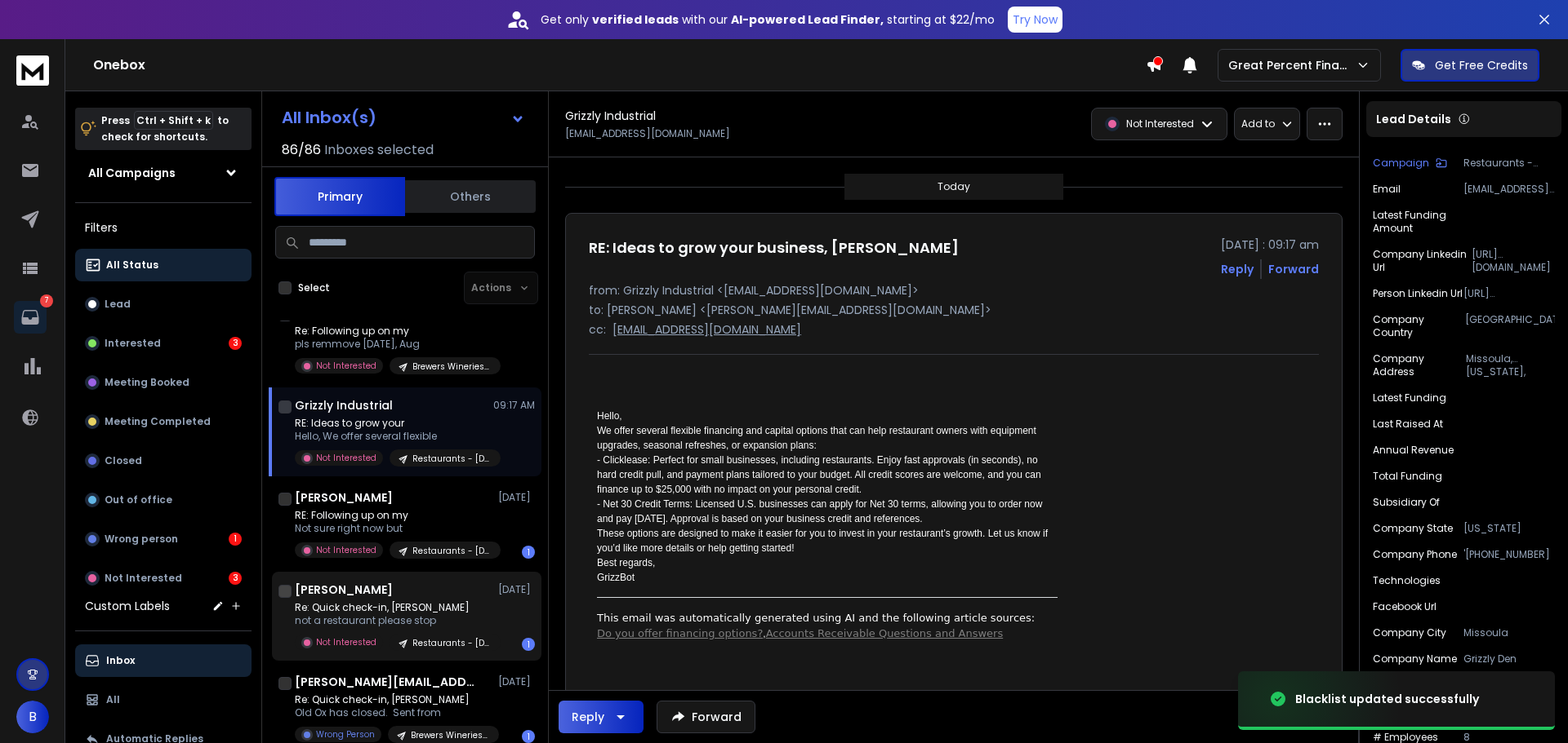
click at [373, 601] on div "[PERSON_NAME] [DATE] Re: Quick check-in, [PERSON_NAME] not a restaurant please …" at bounding box center [414, 617] width 240 height 70
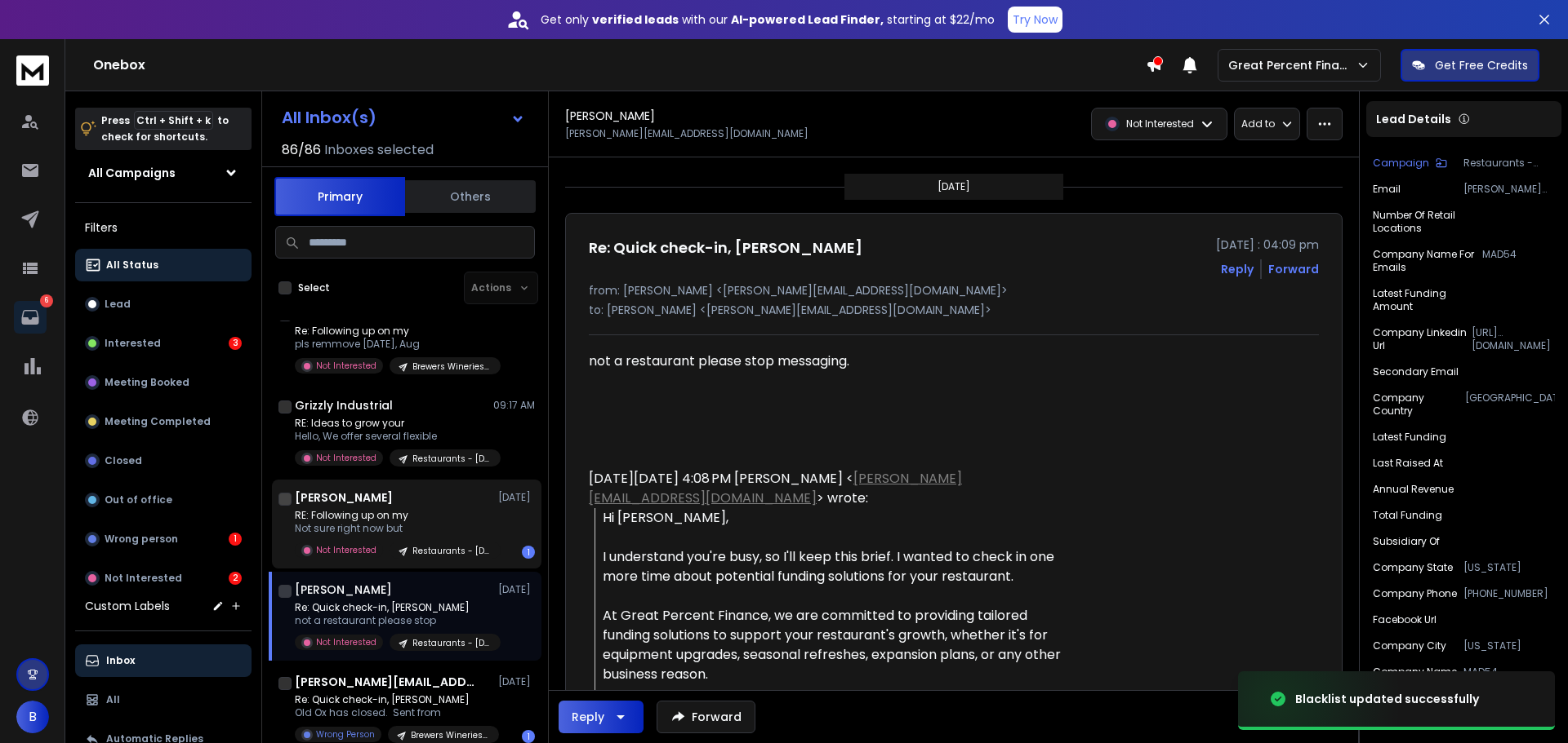
click at [369, 511] on p "RE: Following up on my" at bounding box center [393, 515] width 196 height 13
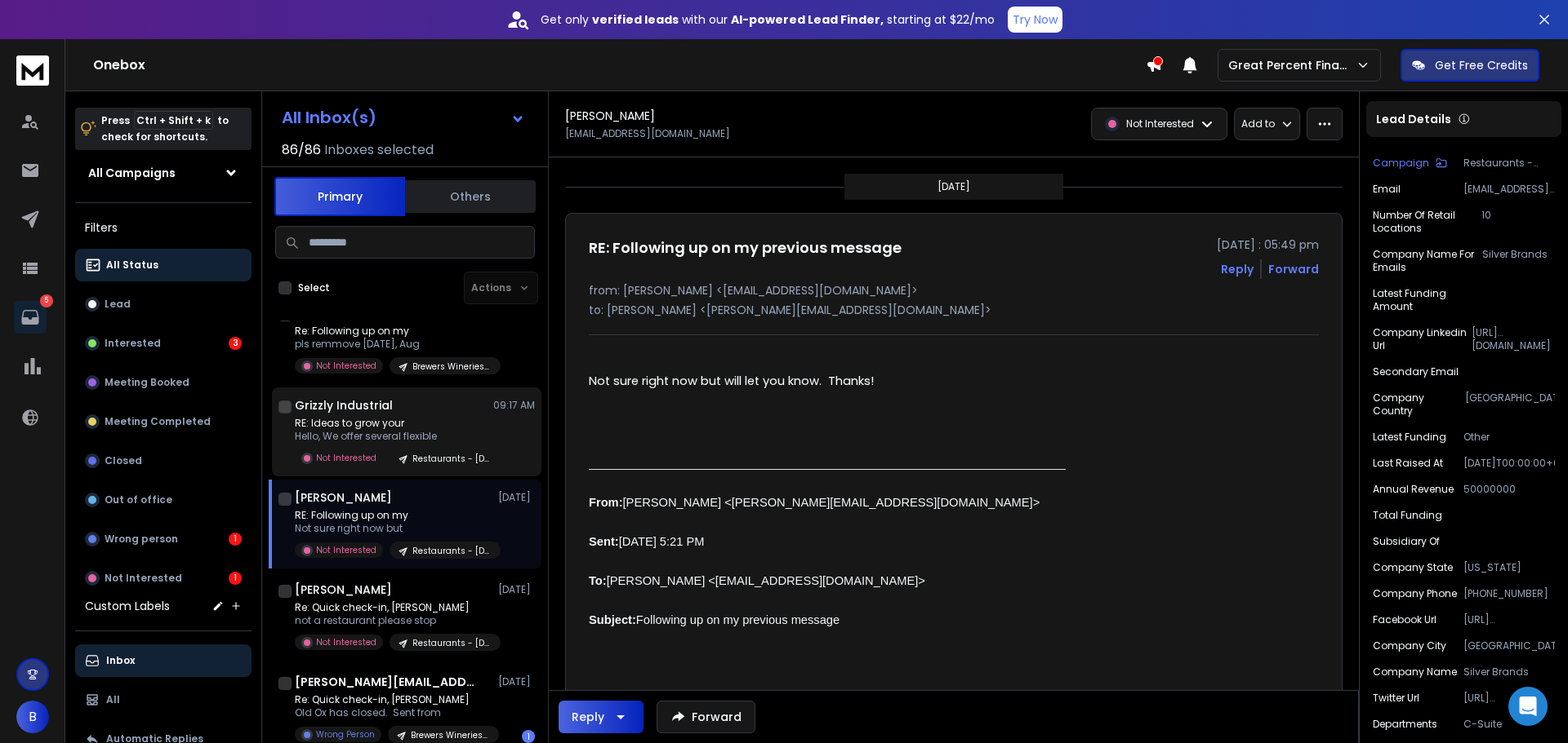
click at [349, 429] on p "RE: Ideas to grow your" at bounding box center [393, 423] width 196 height 13
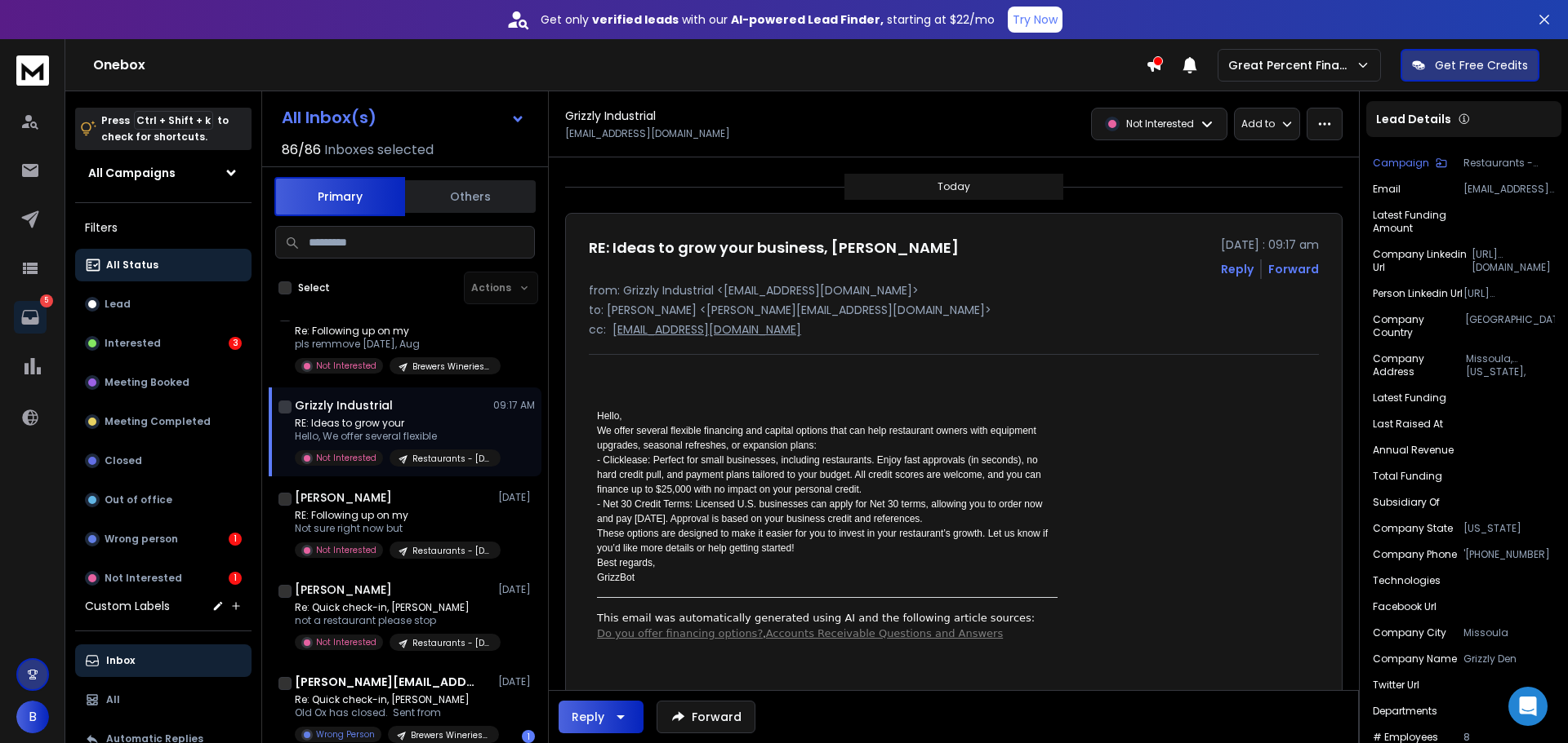
click at [1183, 126] on p "Not Interested" at bounding box center [1160, 124] width 68 height 13
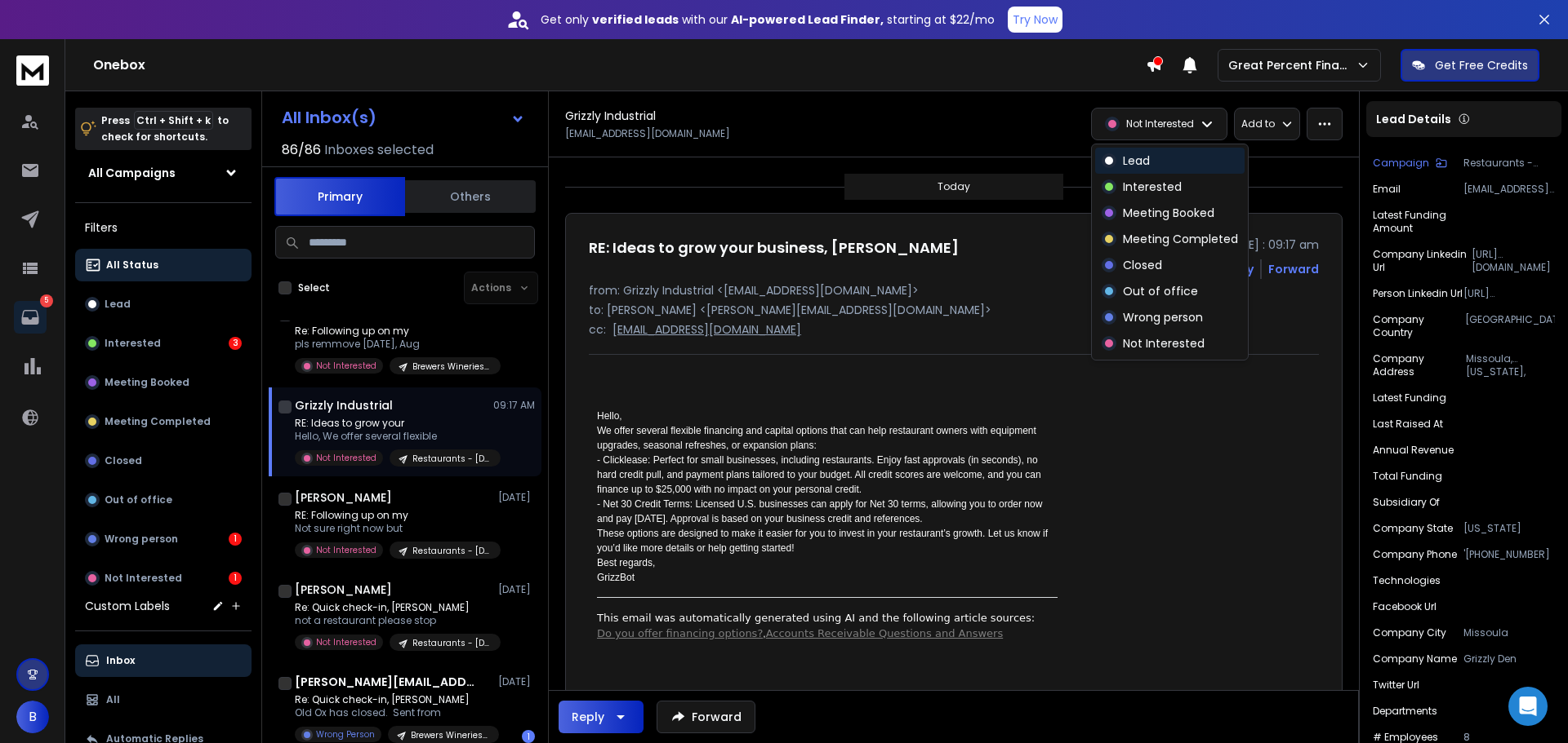
click at [1152, 155] on div "Lead" at bounding box center [1169, 160] width 149 height 26
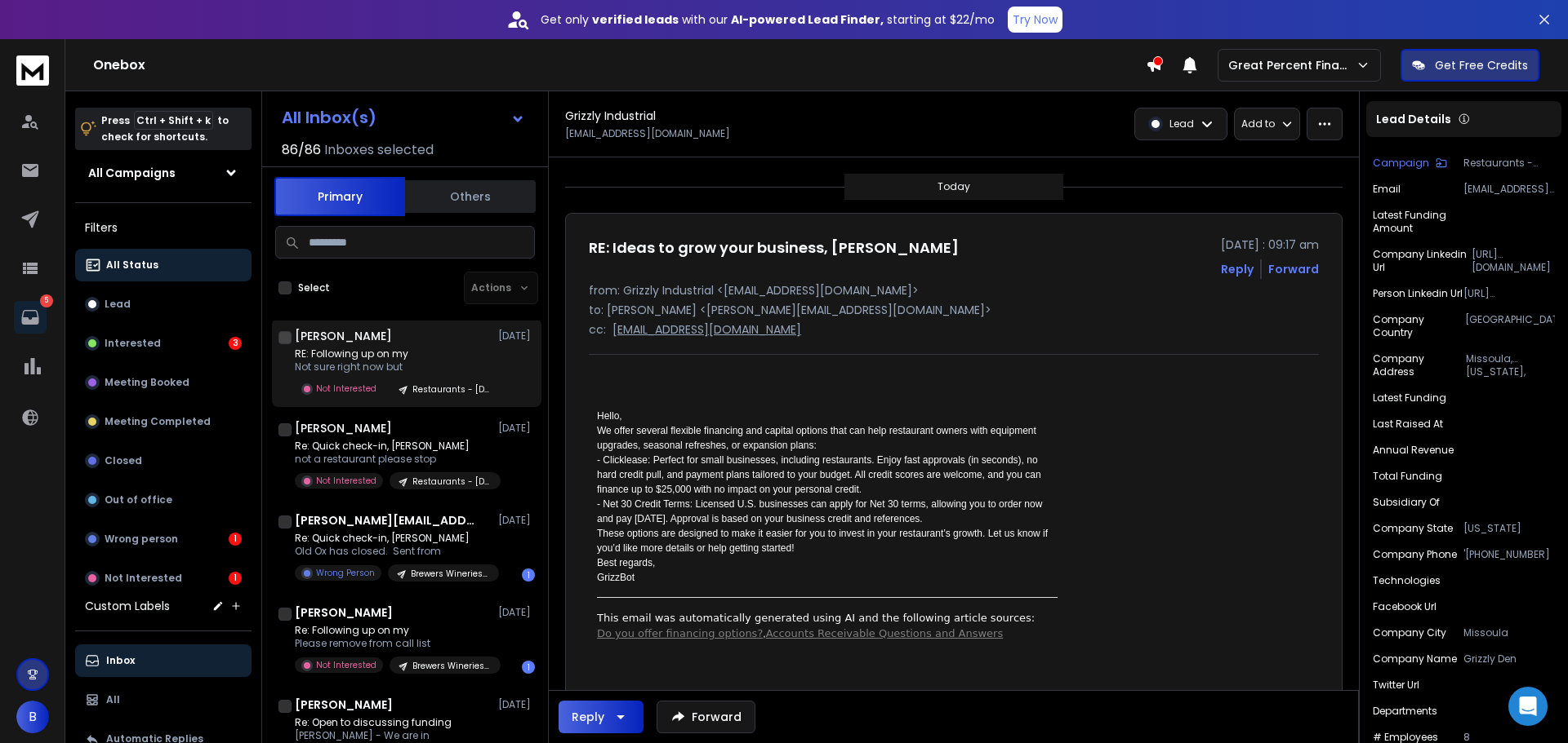
scroll to position [653, 0]
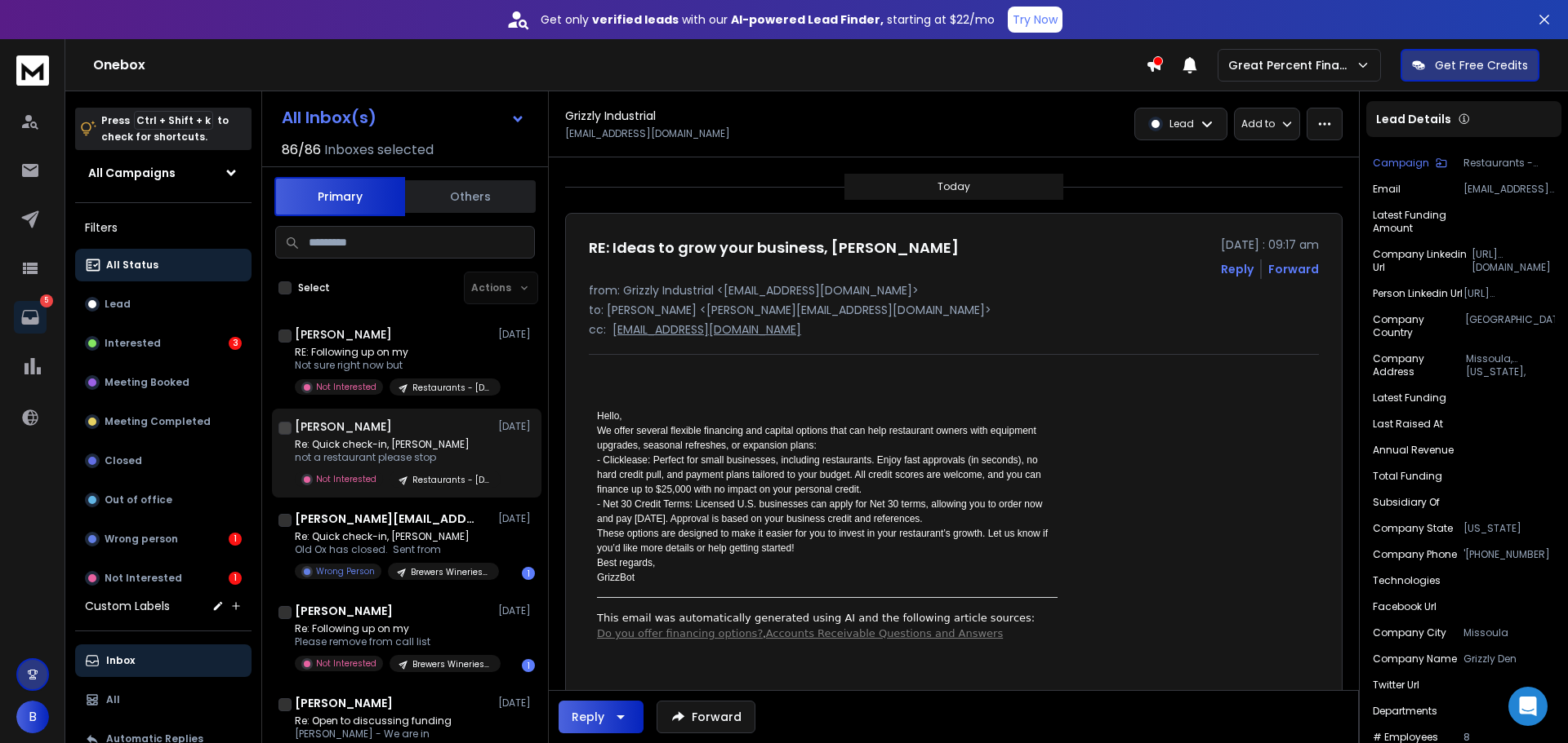
click at [366, 460] on p "not a restaurant please stop" at bounding box center [393, 457] width 196 height 13
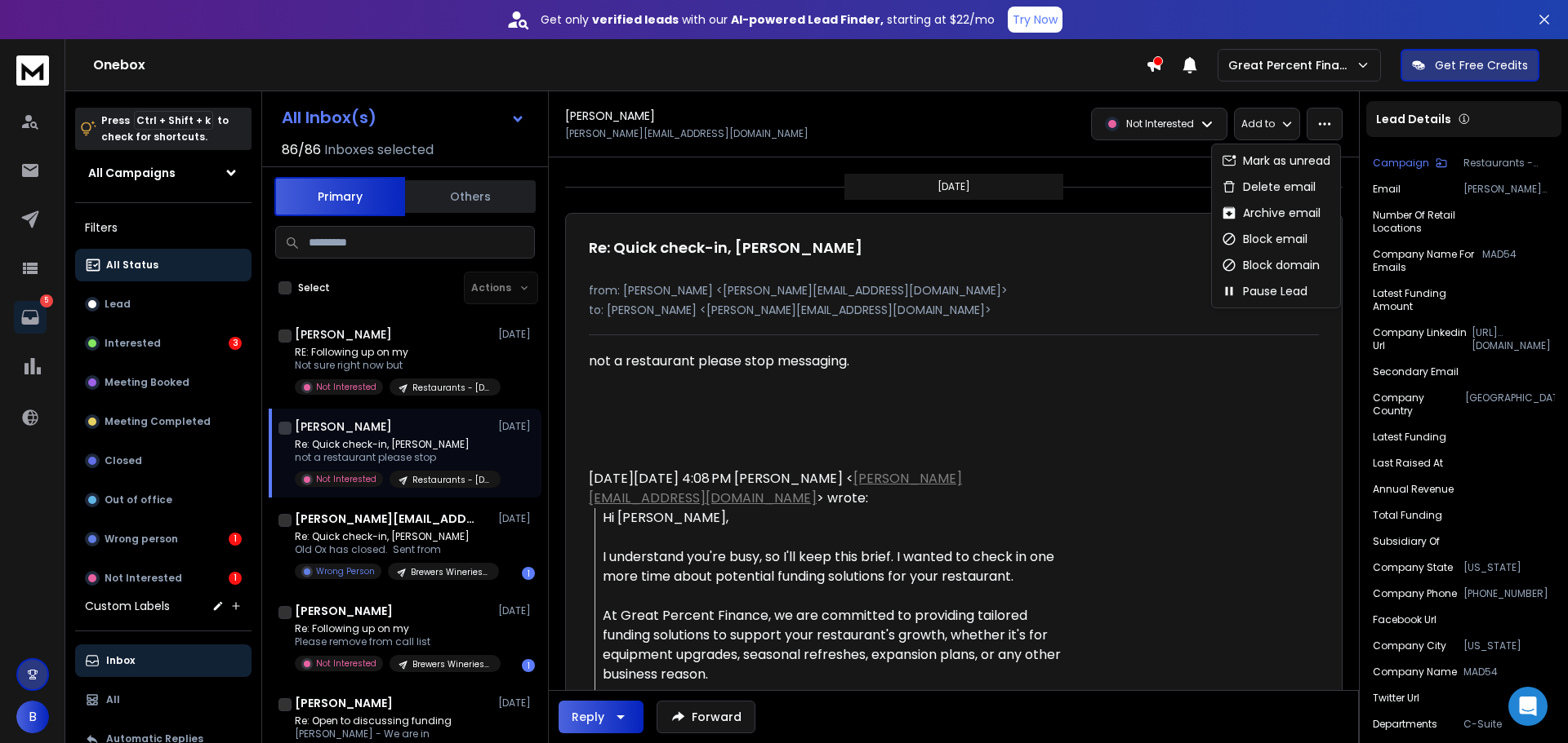
click at [1325, 119] on icon "button" at bounding box center [1324, 124] width 15 height 15
click at [1248, 235] on div "Block email" at bounding box center [1264, 239] width 86 height 17
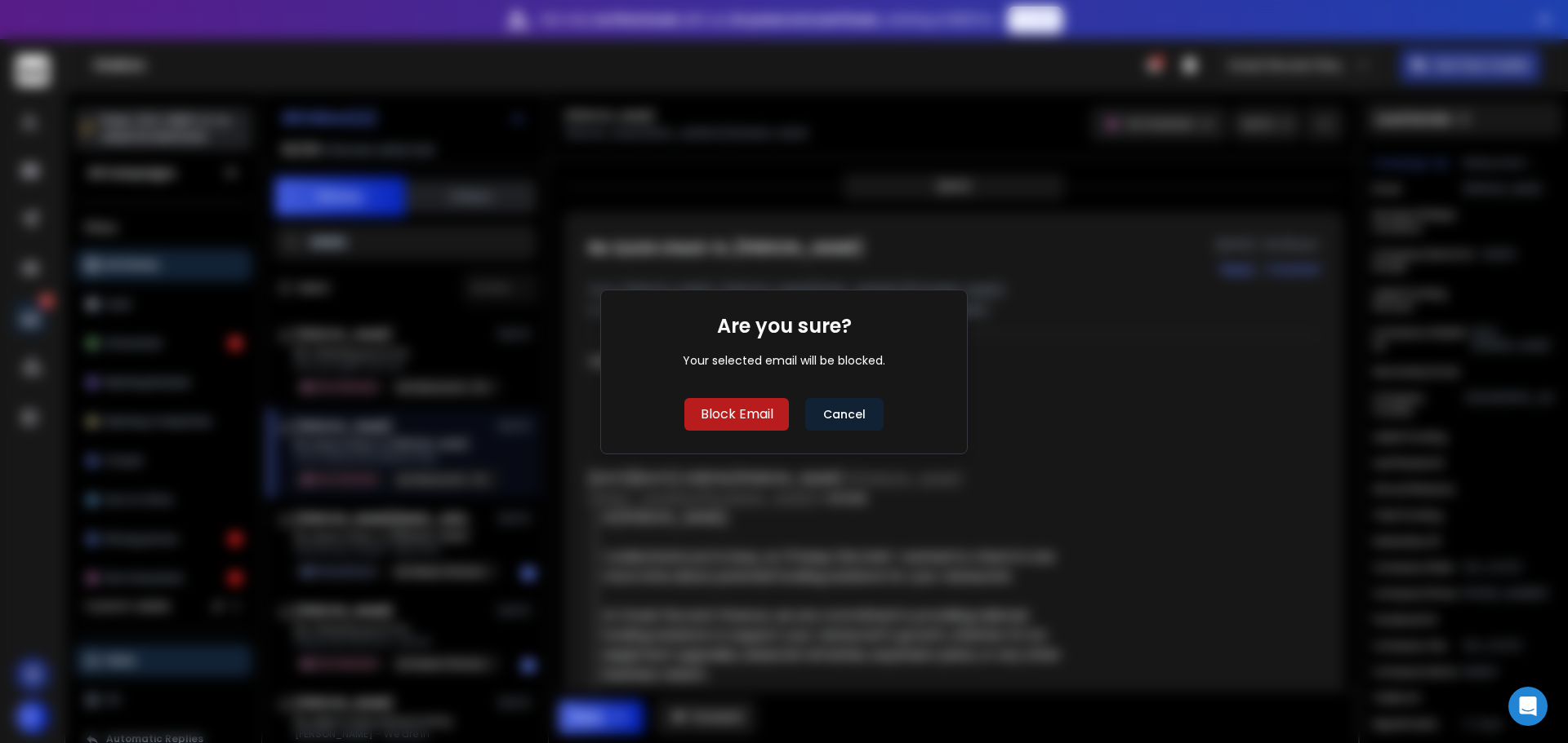
click at [745, 412] on button "Block Email" at bounding box center [736, 414] width 105 height 32
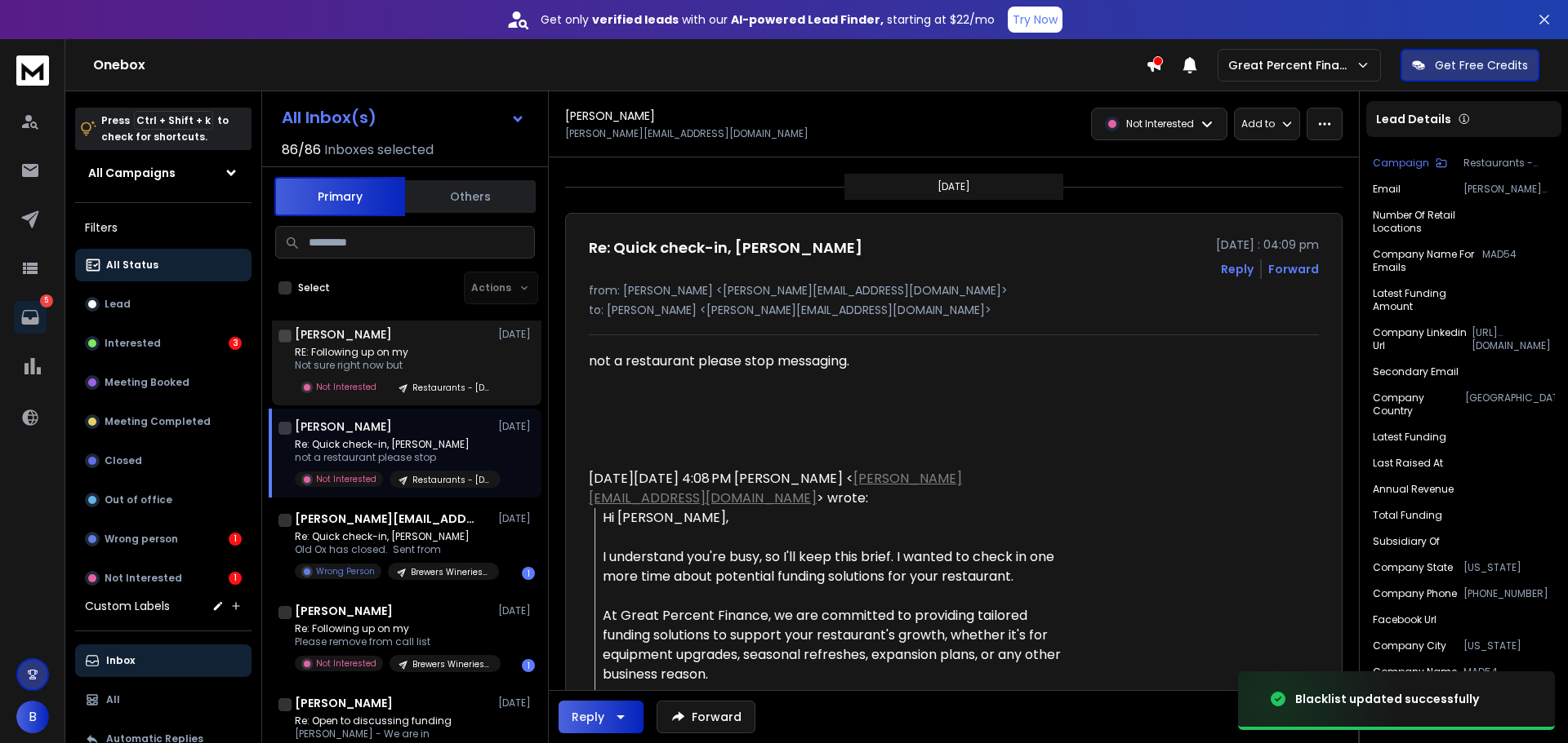
click at [428, 352] on p "RE: Following up on my" at bounding box center [393, 352] width 196 height 13
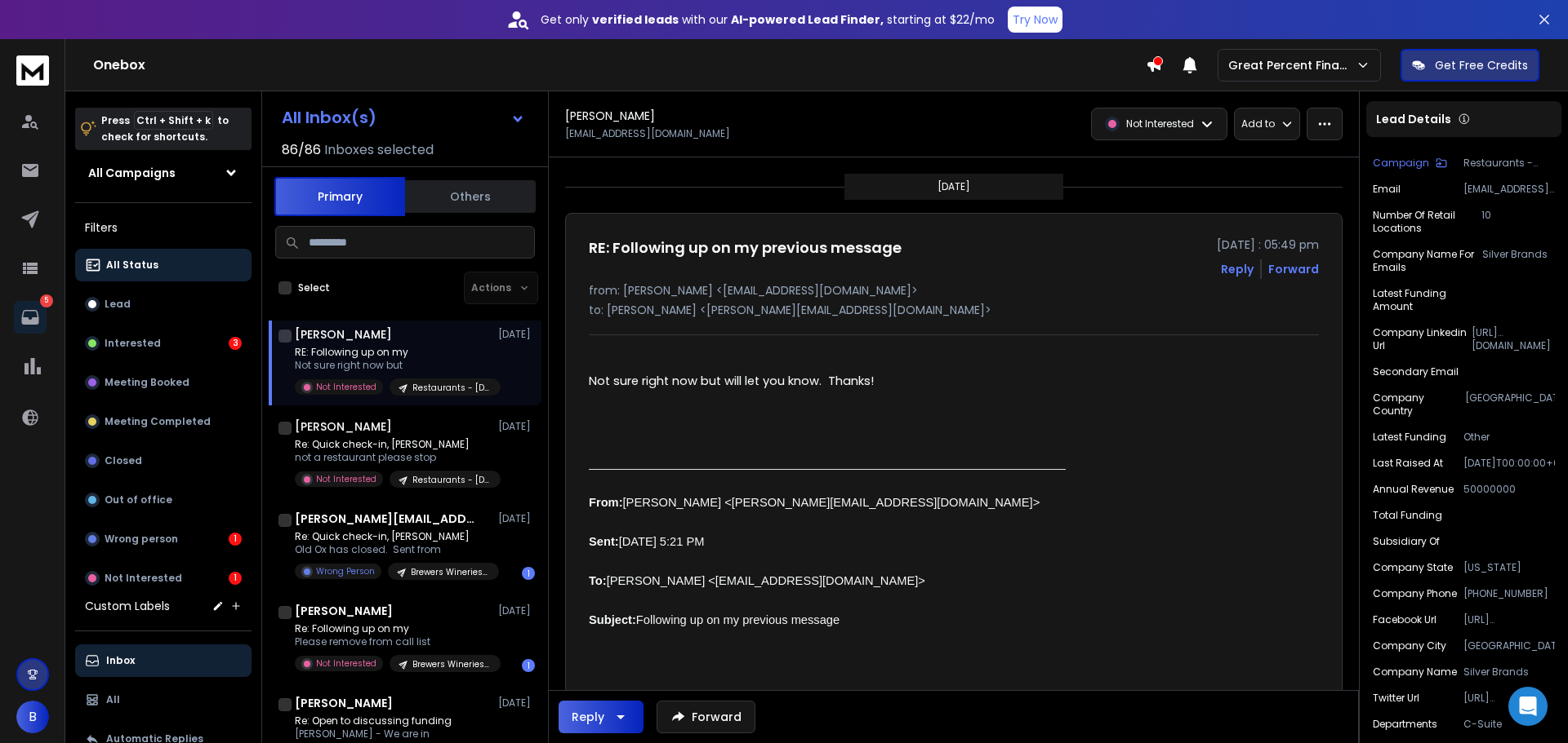
click at [1323, 120] on icon "button" at bounding box center [1324, 124] width 15 height 15
click at [994, 373] on p "Not sure right now but will let you know. Thanks!" at bounding box center [827, 381] width 476 height 19
click at [1330, 119] on icon "button" at bounding box center [1324, 124] width 15 height 15
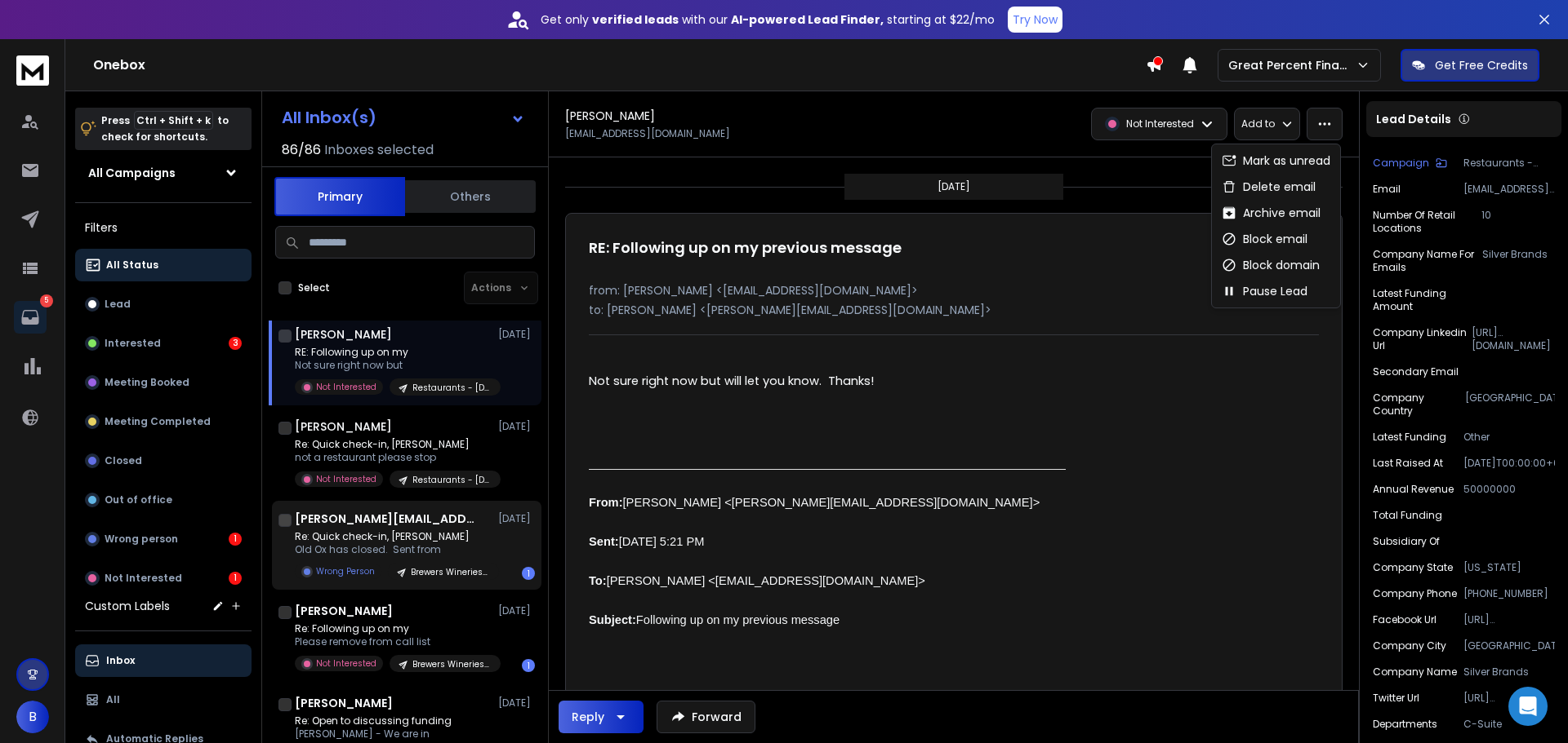
click at [367, 535] on p "Re: Quick check-in, [PERSON_NAME]" at bounding box center [393, 536] width 196 height 13
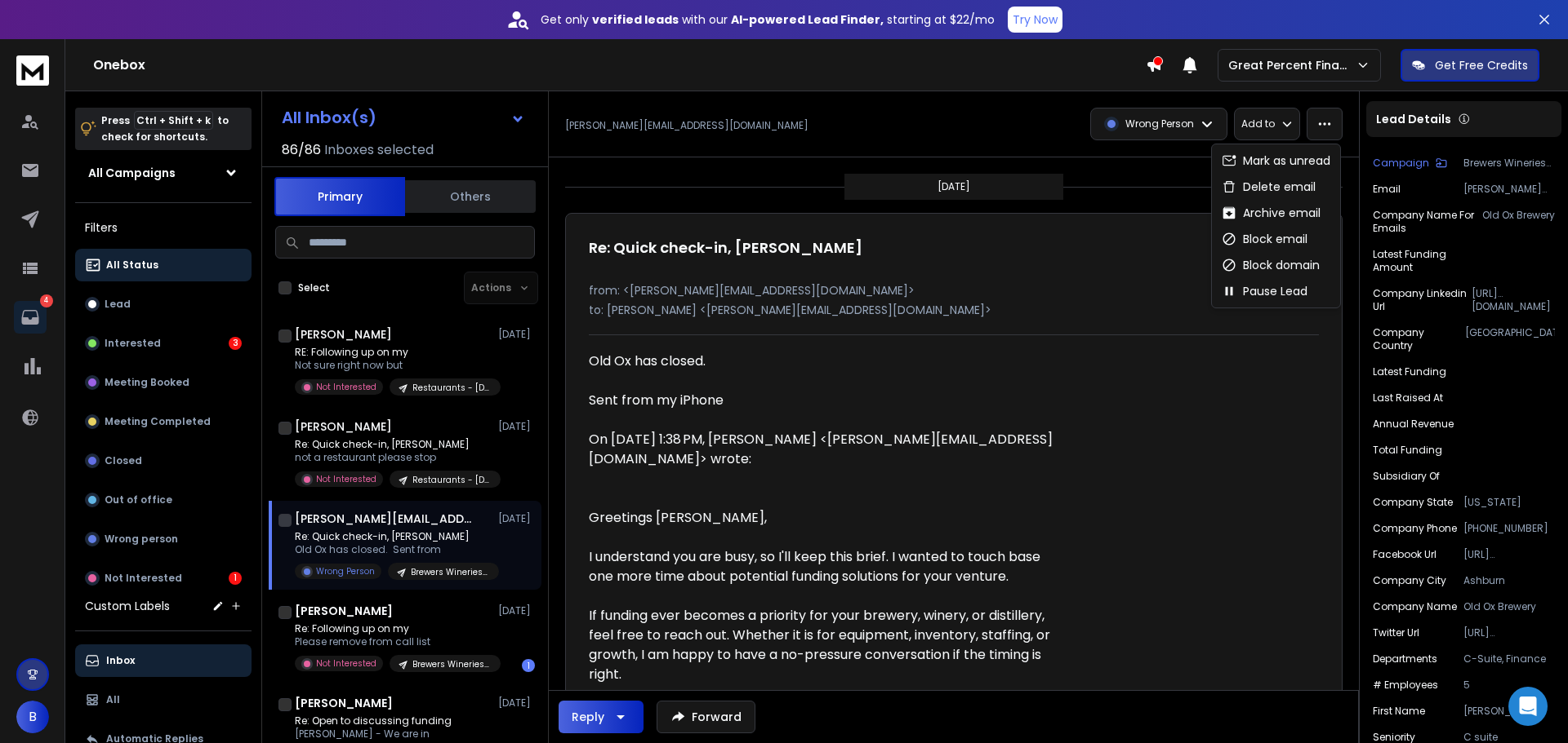
click at [1325, 122] on icon "button" at bounding box center [1324, 124] width 15 height 15
click at [1263, 237] on div "Block email" at bounding box center [1264, 239] width 86 height 17
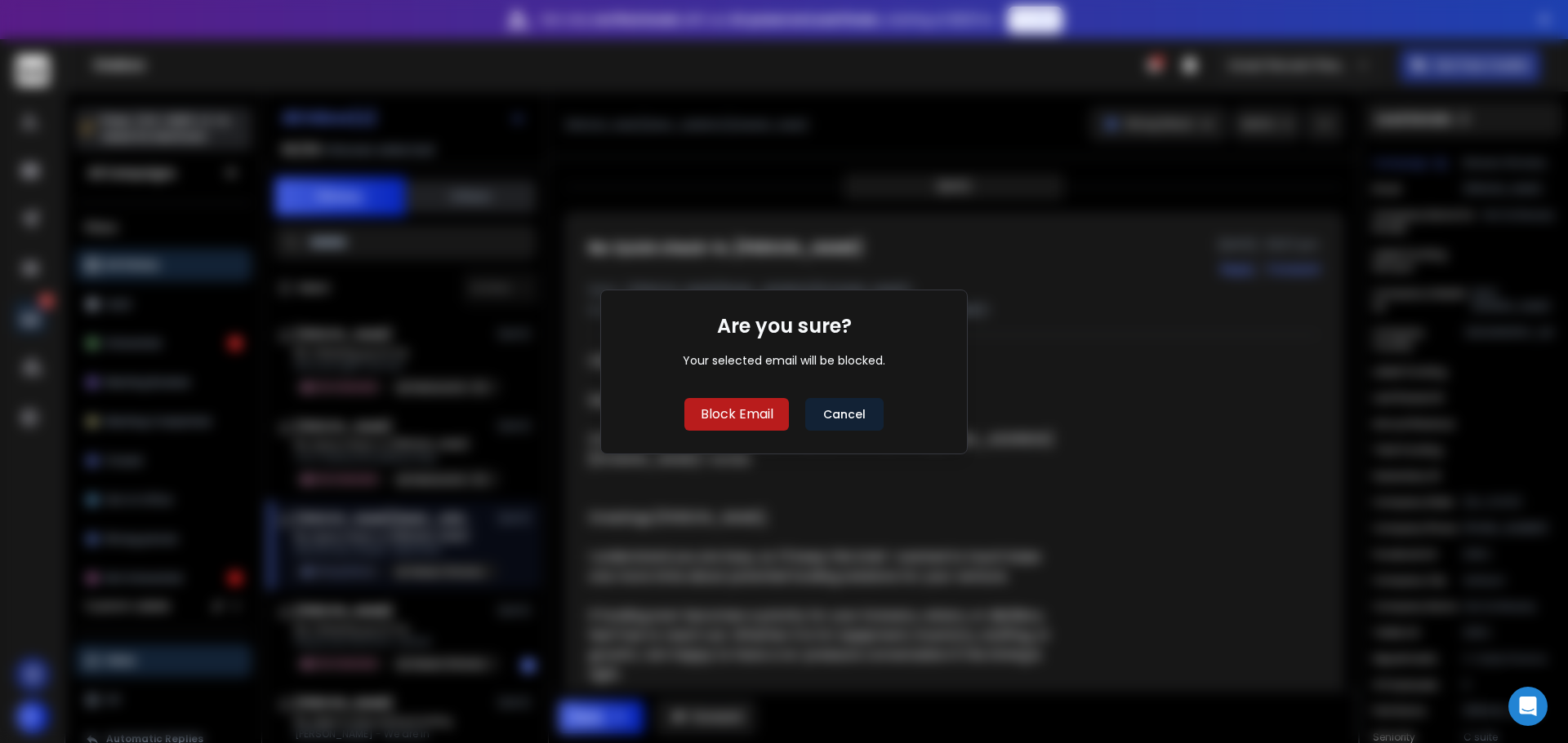
click at [730, 423] on button "Block Email" at bounding box center [736, 414] width 105 height 32
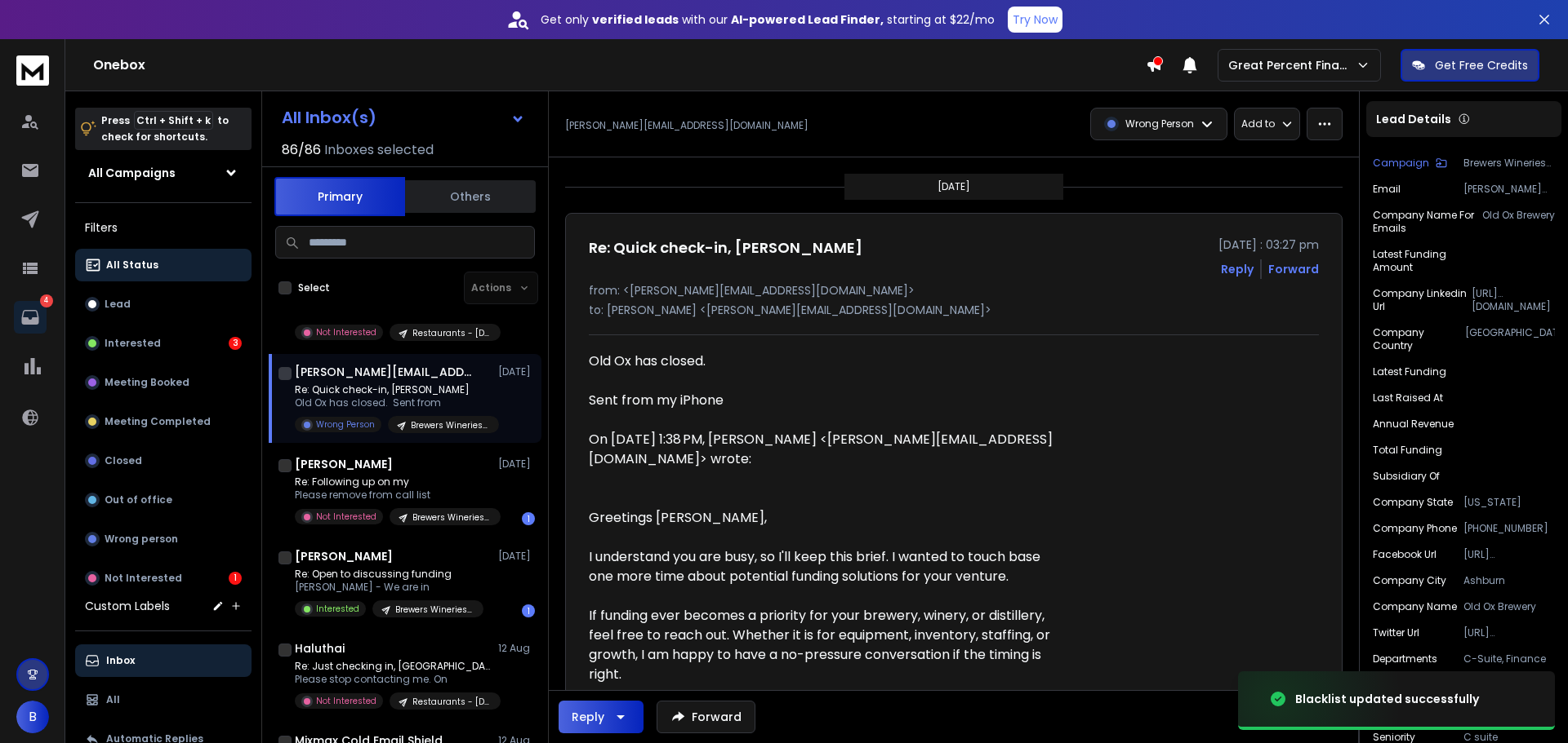
scroll to position [816, 0]
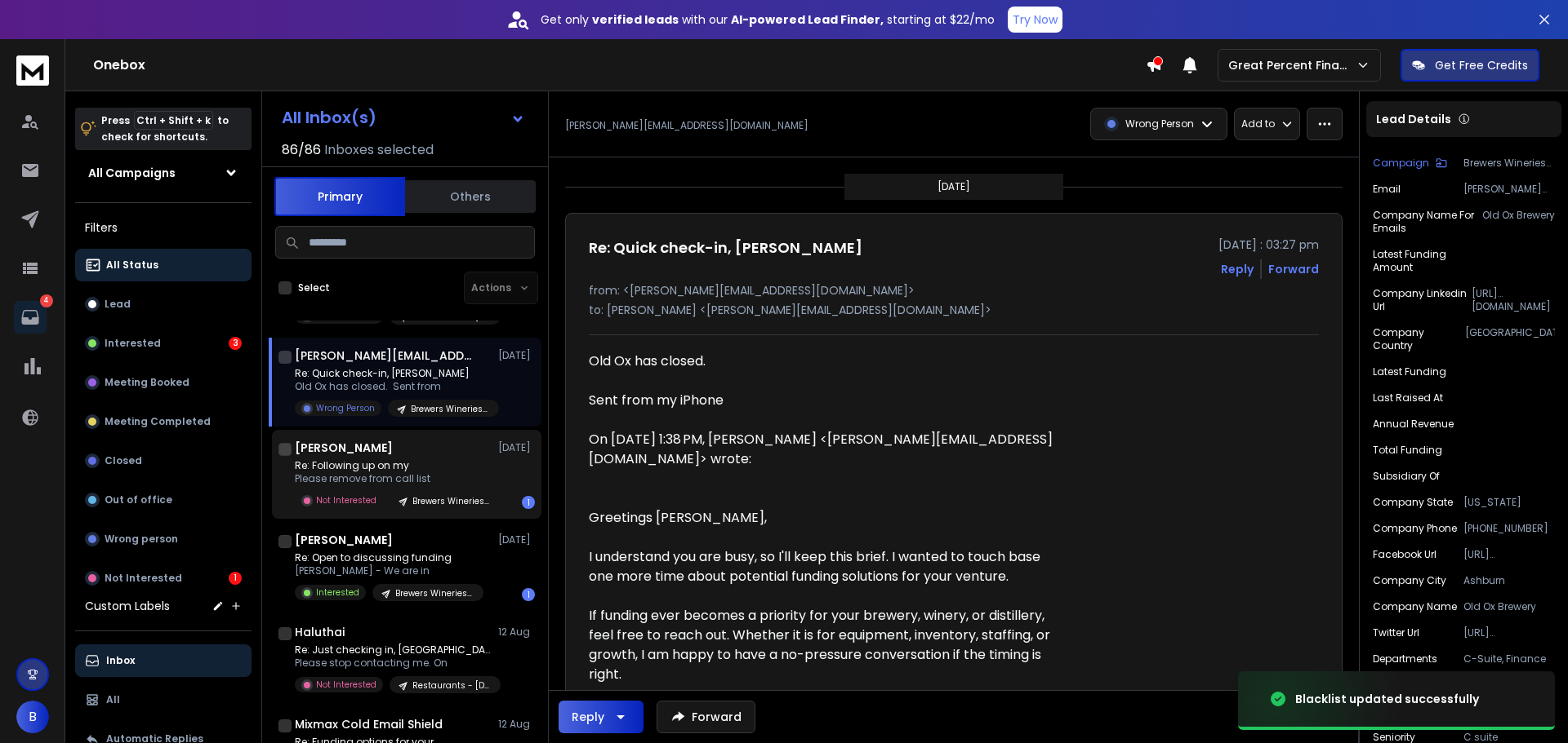
click at [405, 458] on div "[PERSON_NAME] [DATE] Re: Following up on my Please remove from call list Not In…" at bounding box center [414, 474] width 240 height 70
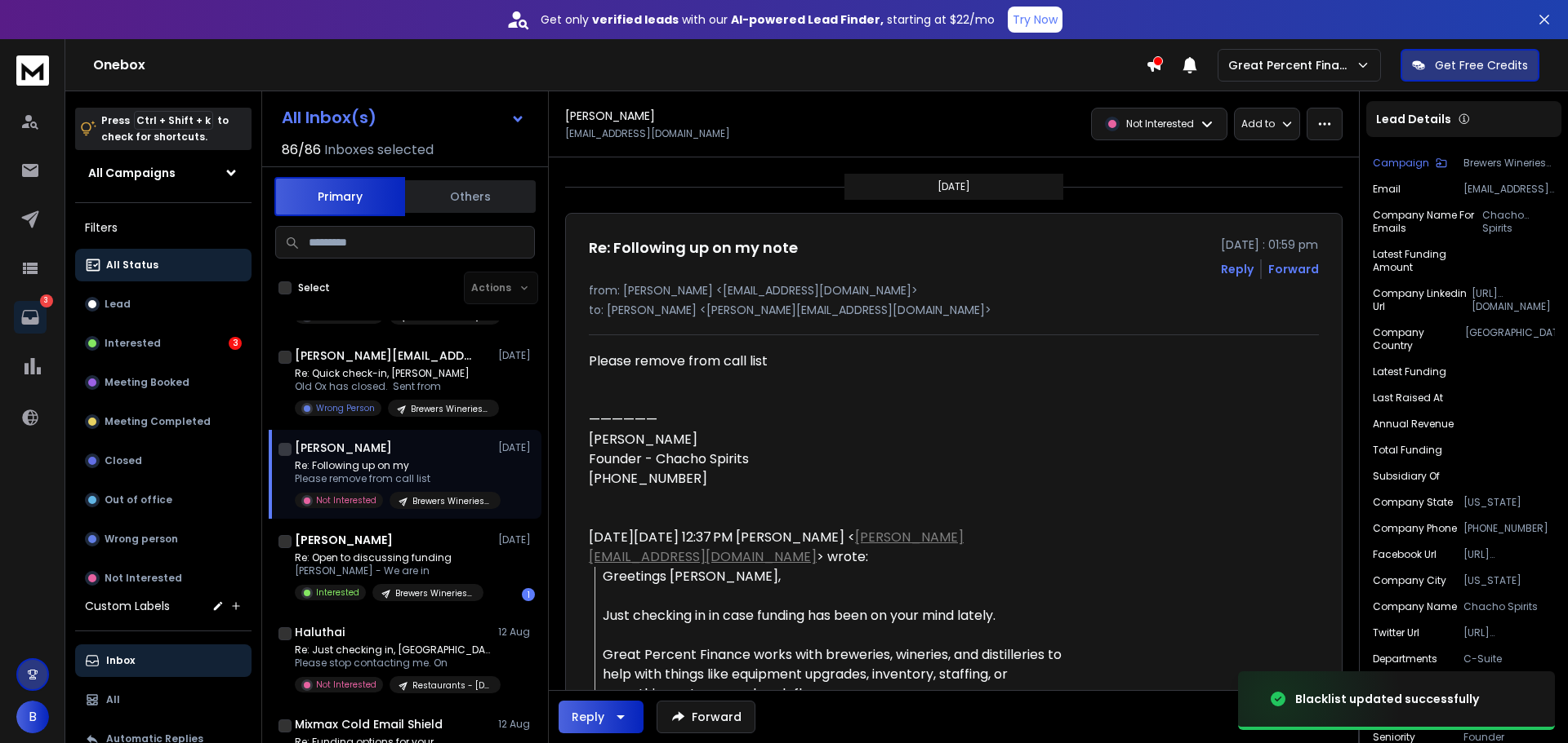
click at [1323, 117] on icon "button" at bounding box center [1324, 124] width 15 height 15
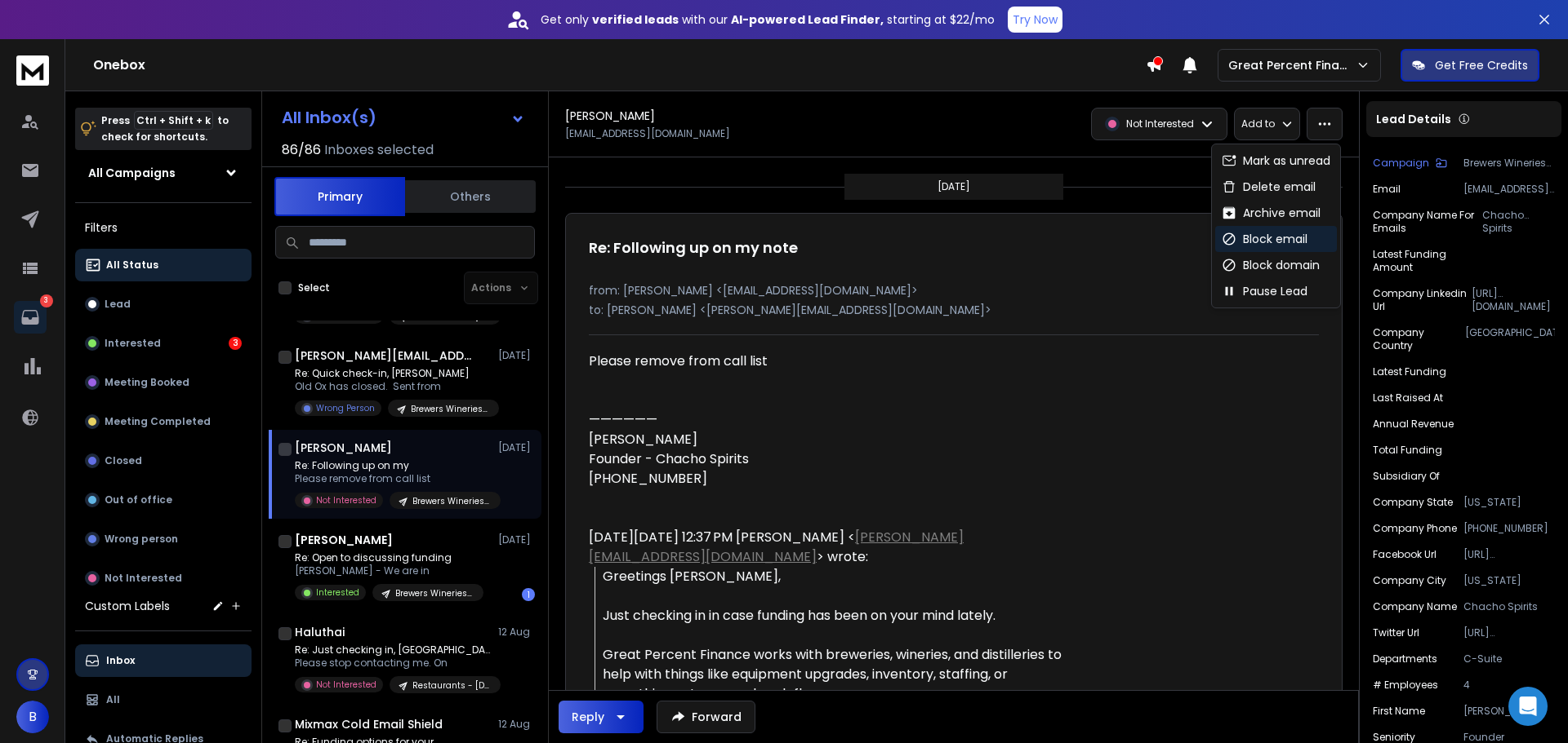
click at [1256, 238] on div "Block email" at bounding box center [1264, 239] width 86 height 17
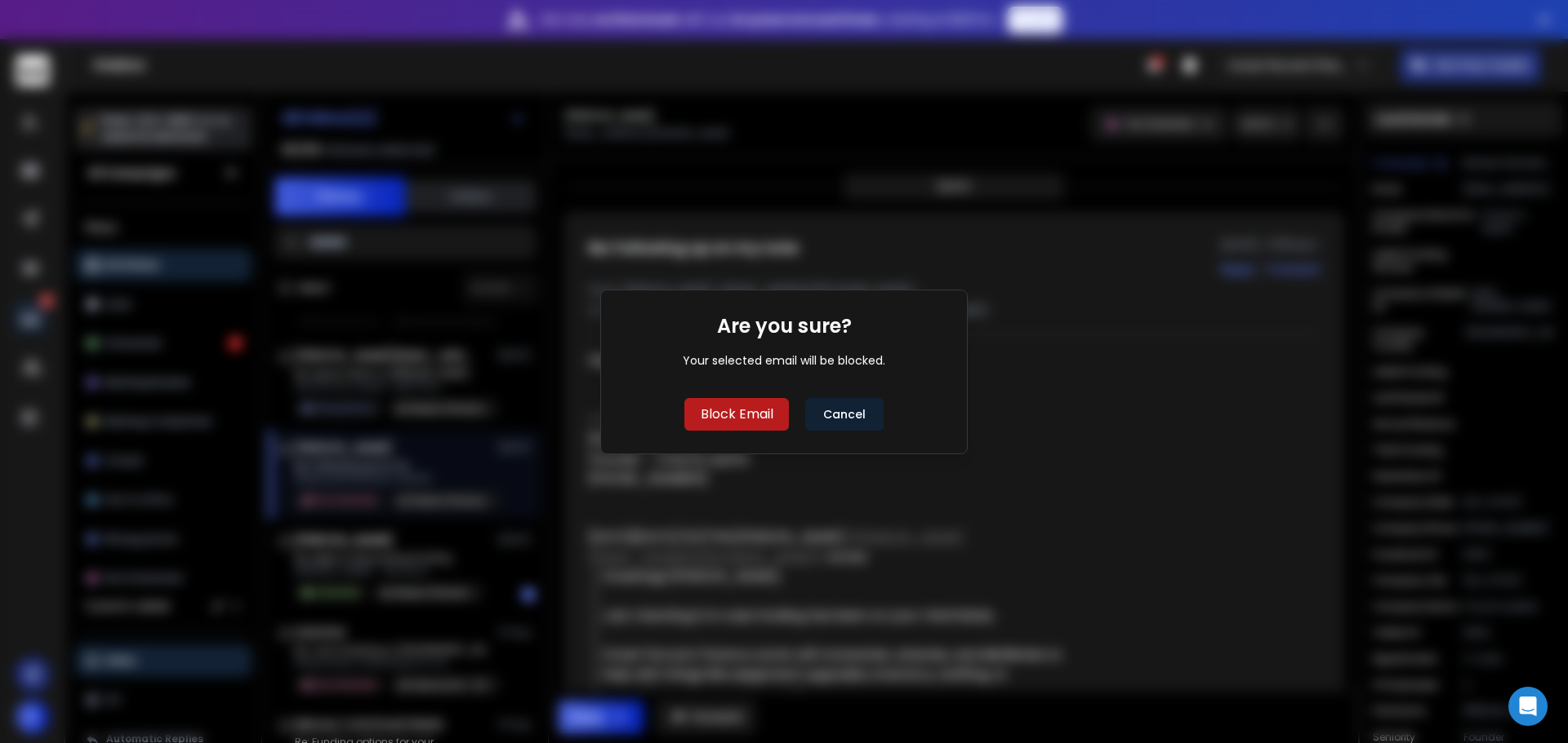
click at [722, 414] on button "Block Email" at bounding box center [736, 414] width 105 height 32
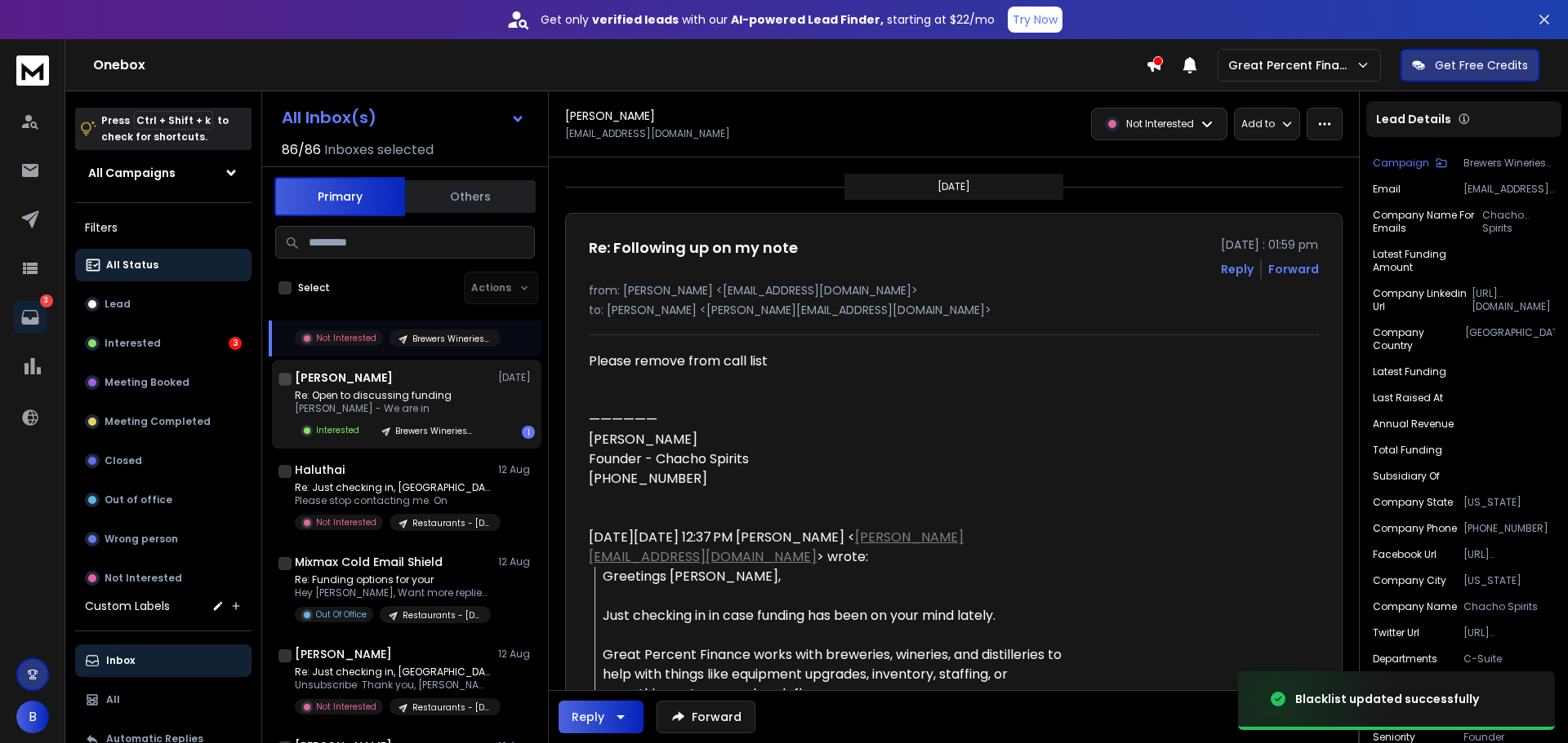
scroll to position [979, 0]
click at [401, 390] on p "Re: Open to discussing funding" at bounding box center [389, 394] width 188 height 13
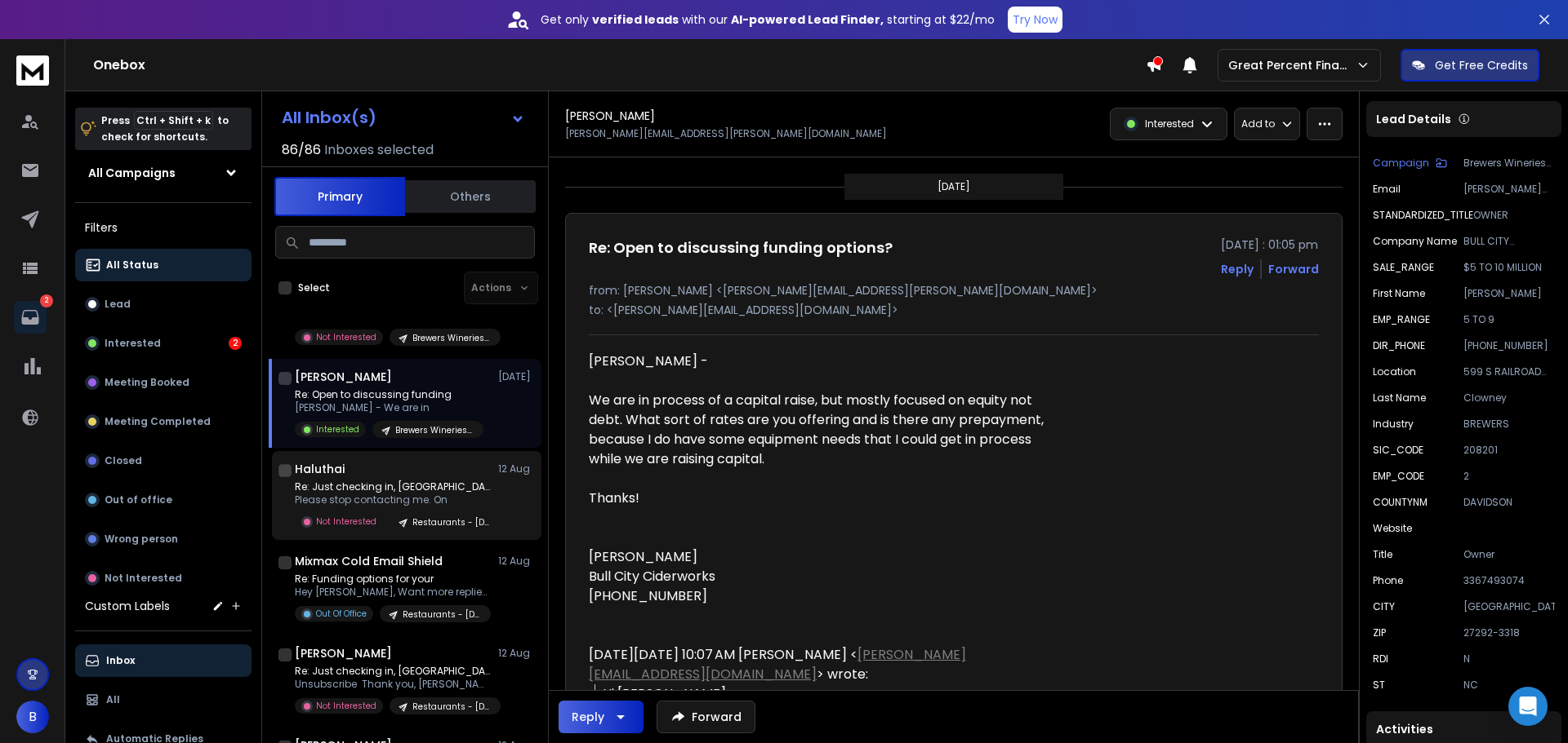
click at [373, 500] on p "Please stop contacting me. On" at bounding box center [393, 500] width 196 height 13
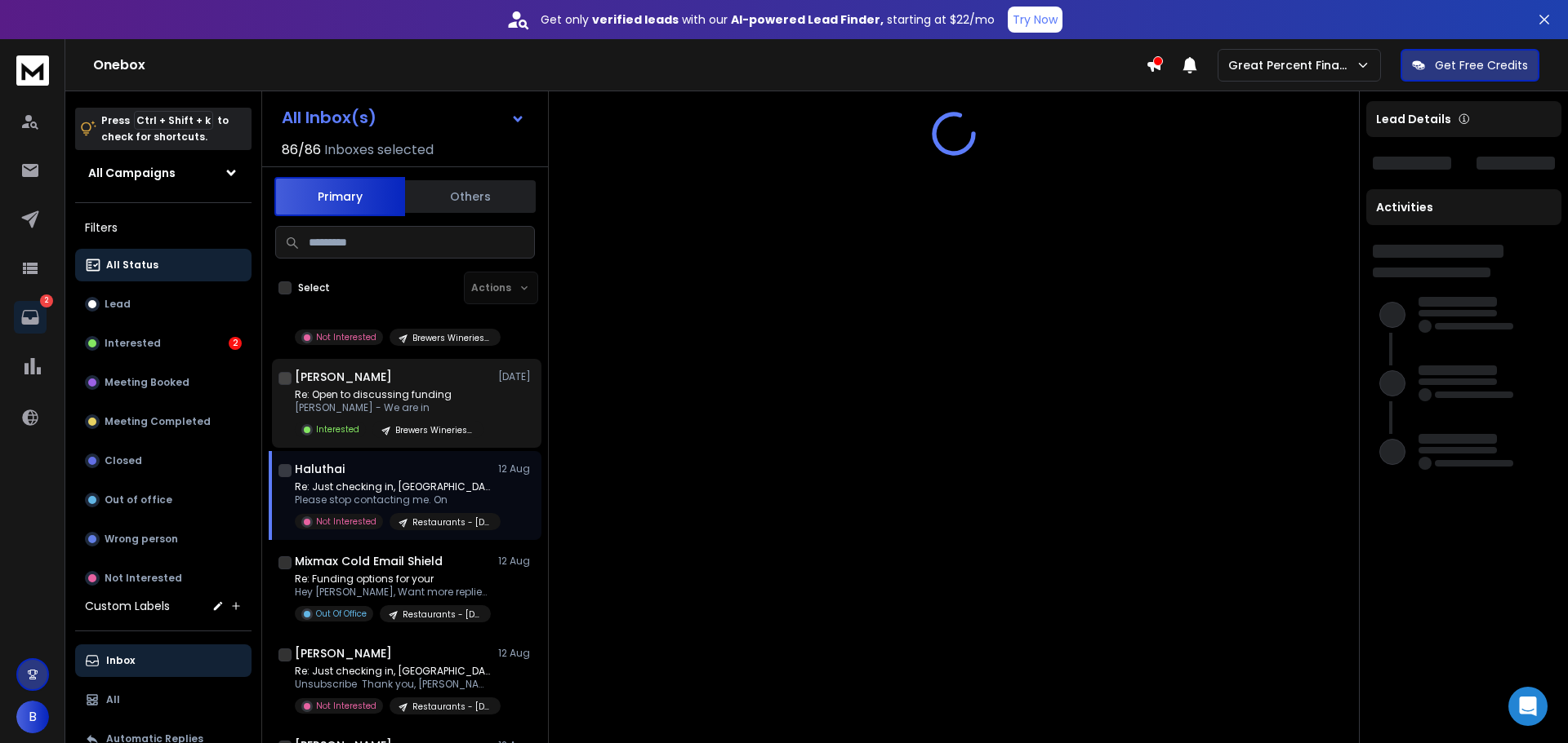
click at [387, 399] on p "Re: Open to discussing funding" at bounding box center [389, 394] width 188 height 13
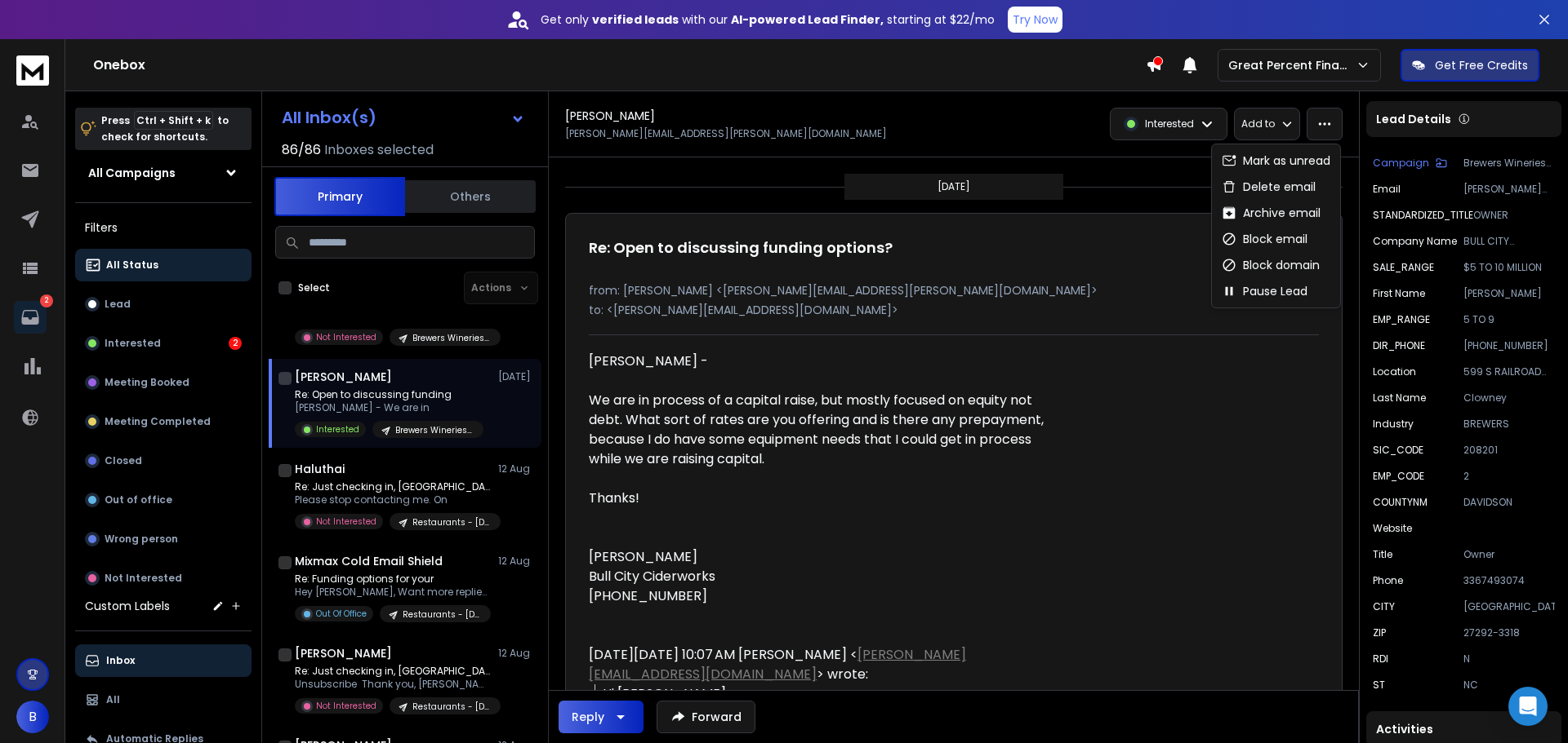
click at [1317, 127] on icon "button" at bounding box center [1324, 124] width 15 height 15
click at [1287, 159] on div "Mark as unread" at bounding box center [1276, 160] width 108 height 17
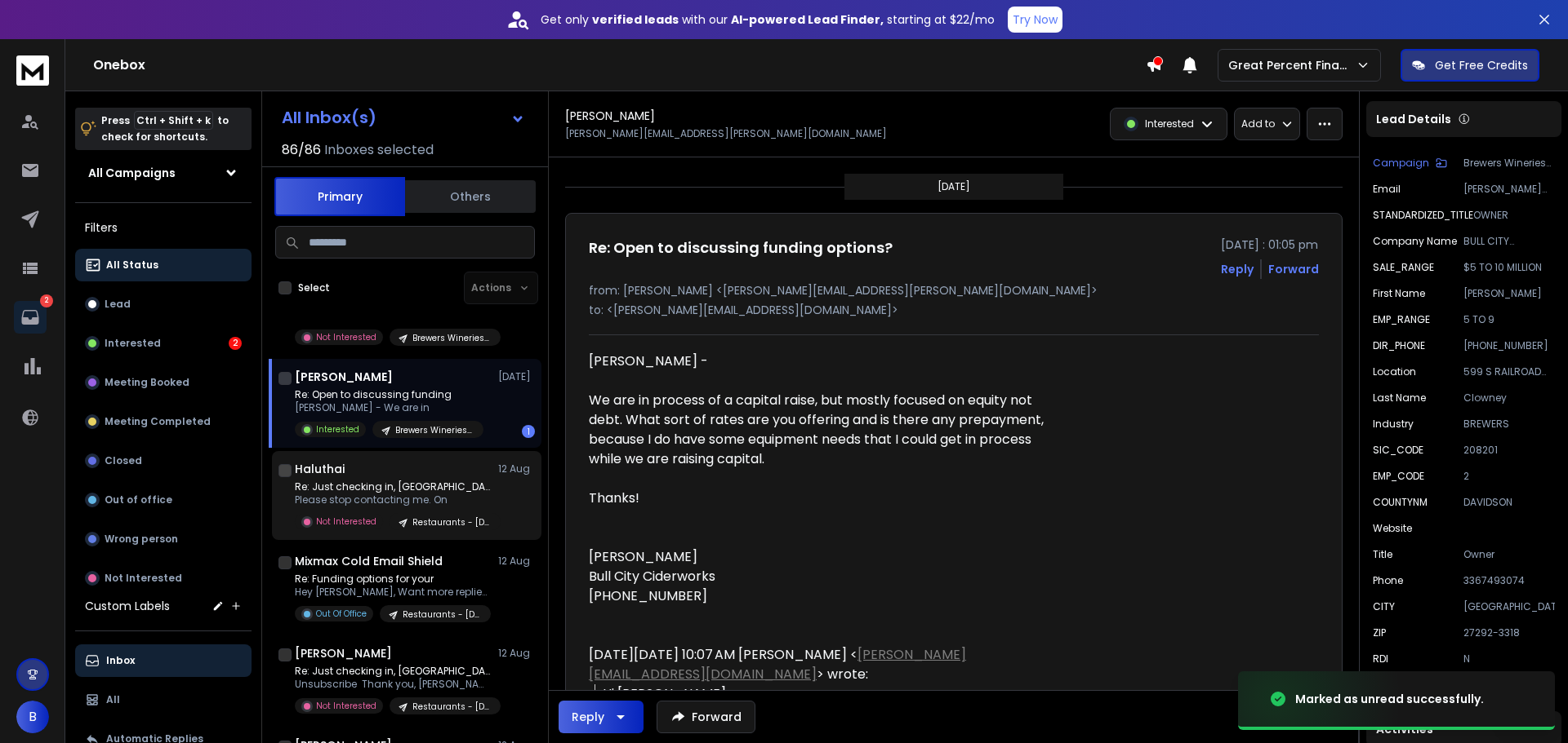
click at [352, 484] on p "Re: Just checking in, [GEOGRAPHIC_DATA]" at bounding box center [393, 487] width 196 height 13
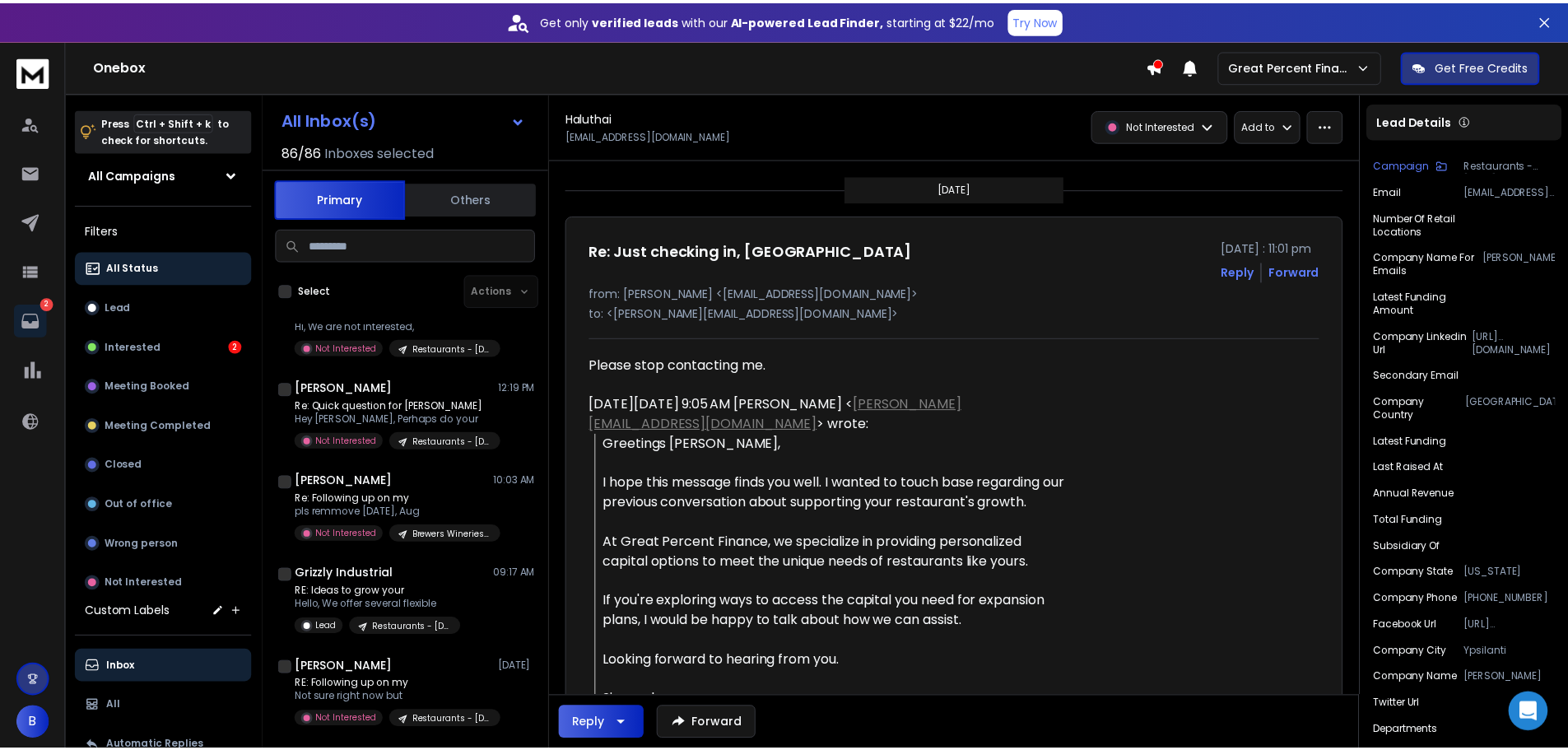
scroll to position [0, 0]
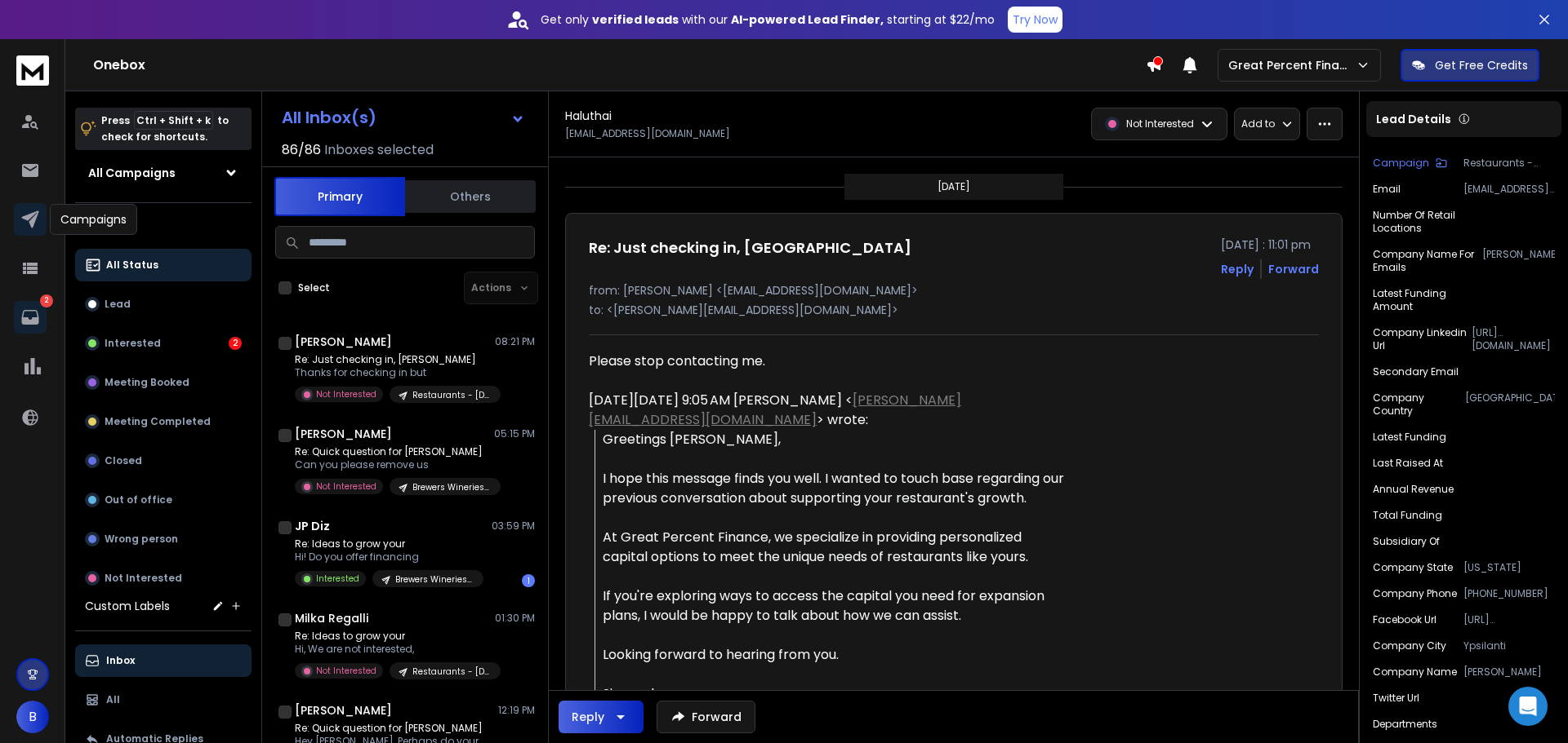
click at [28, 210] on icon at bounding box center [30, 219] width 19 height 19
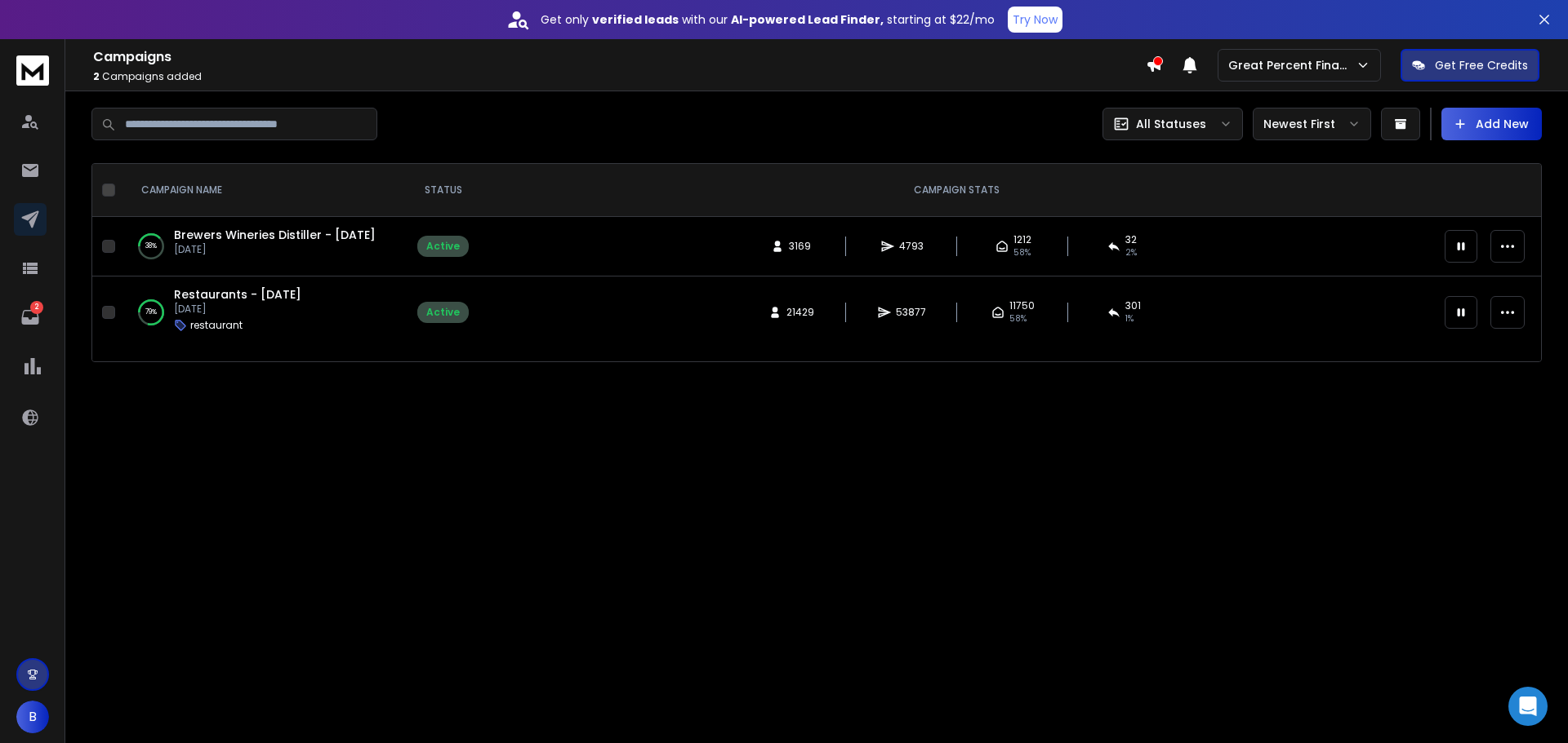
click at [301, 300] on span "Restaurants - [DATE]" at bounding box center [237, 294] width 127 height 17
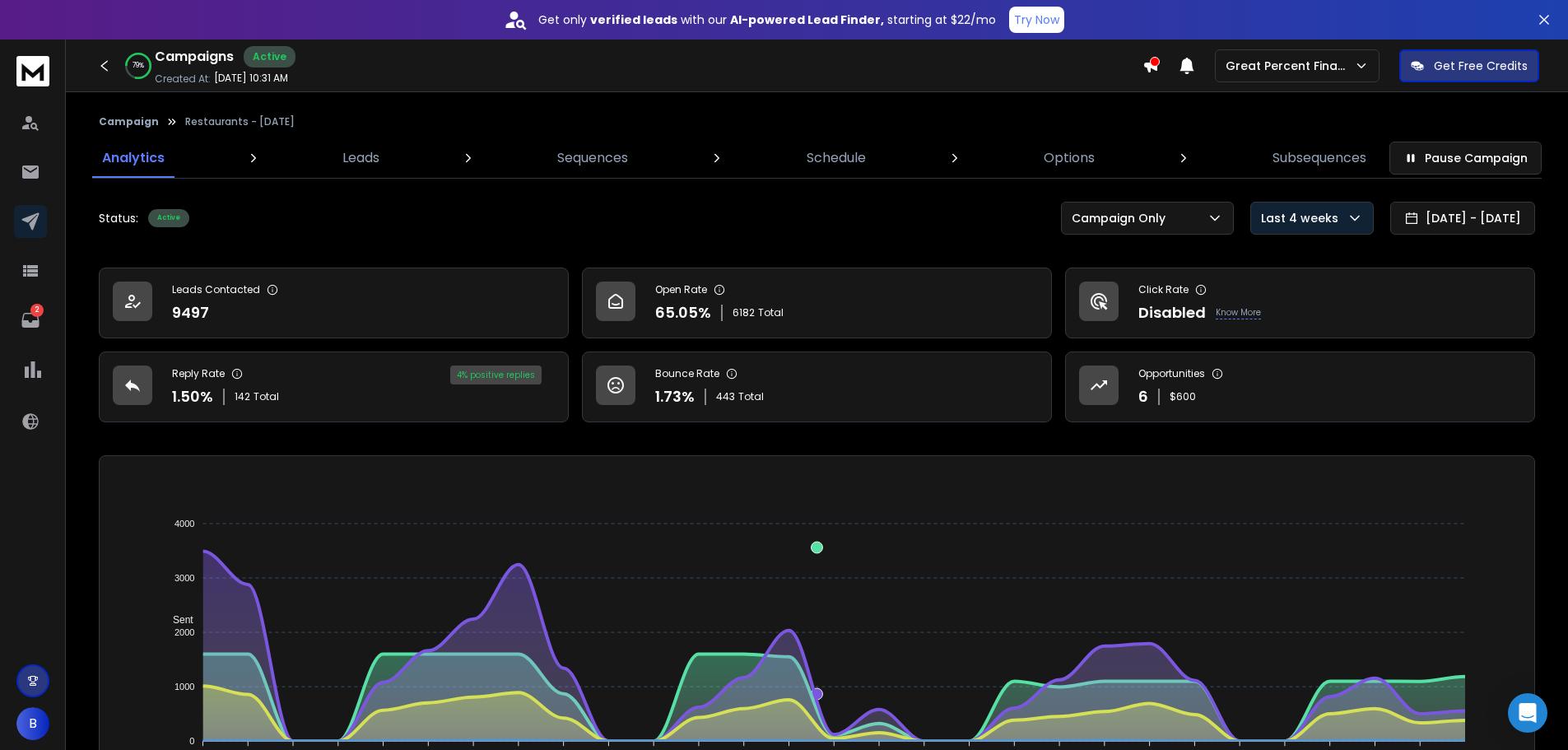
click at [1265, 215] on p "Last 4 weeks" at bounding box center [1302, 218] width 84 height 17
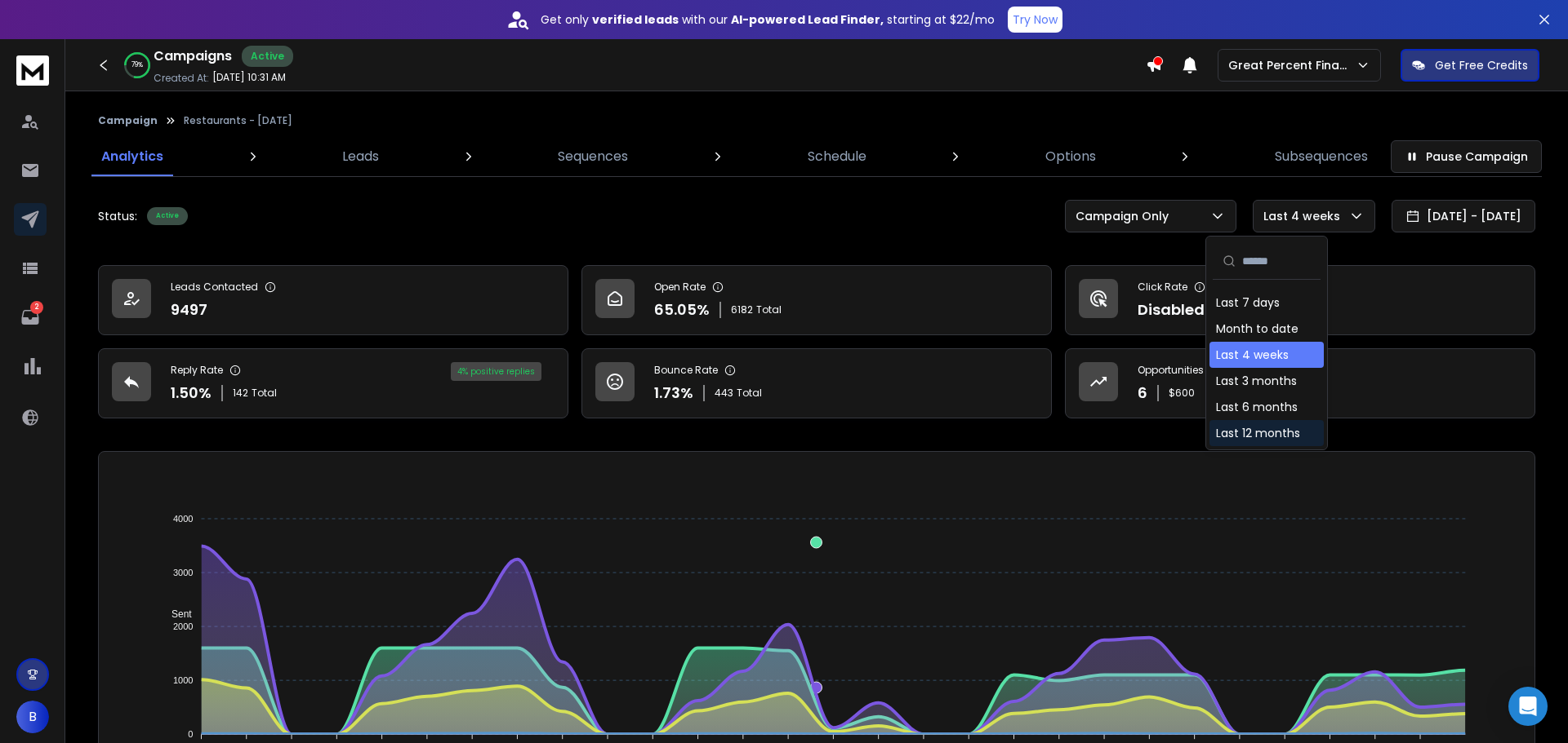
click at [1257, 429] on div "Last 12 months" at bounding box center [1257, 433] width 84 height 17
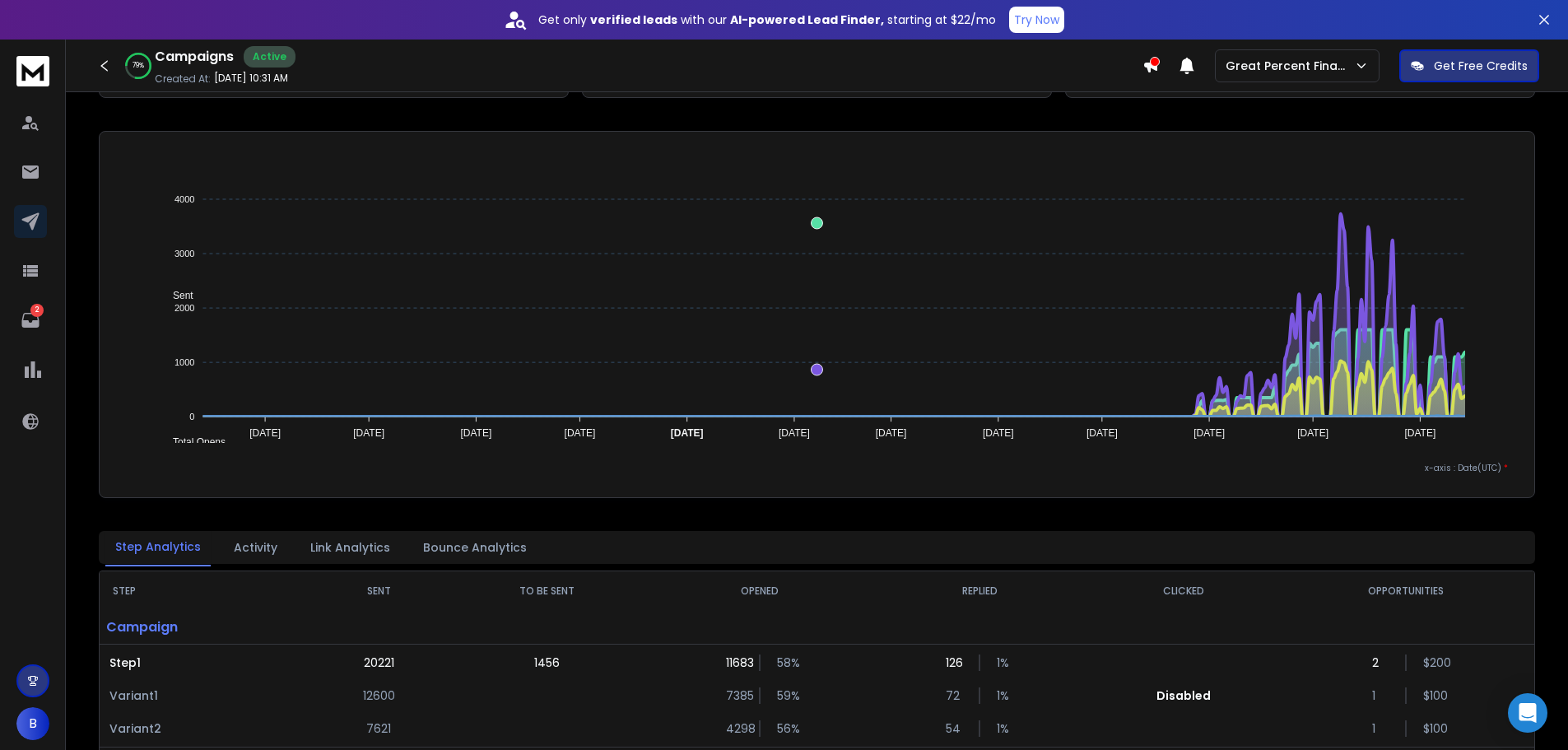
scroll to position [557, 0]
